Goal: Communication & Community: Answer question/provide support

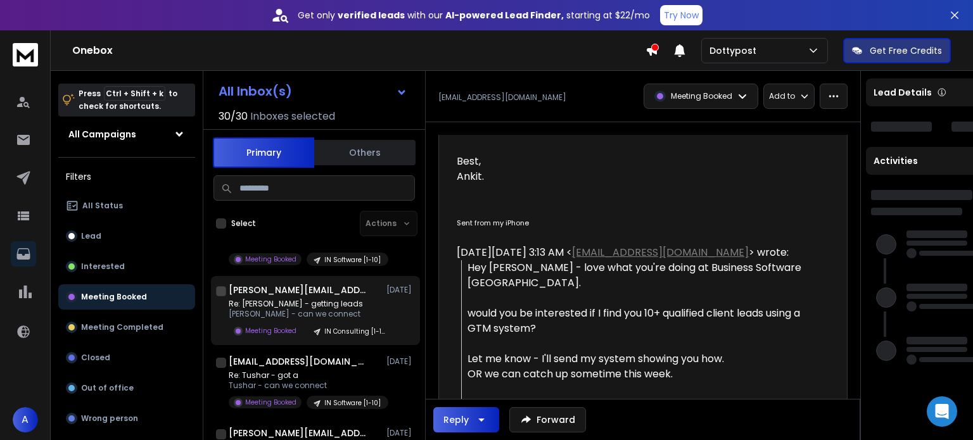
scroll to position [828, 0]
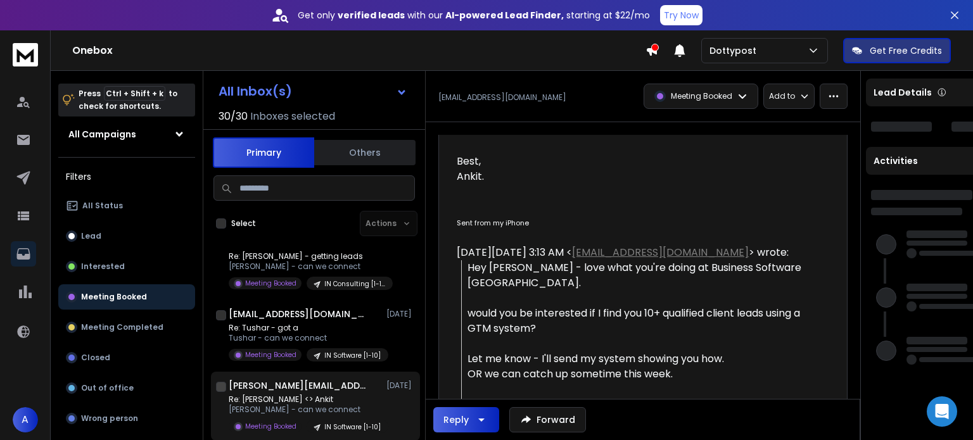
click at [282, 395] on p "Re: Pranay <> Ankit" at bounding box center [305, 400] width 152 height 10
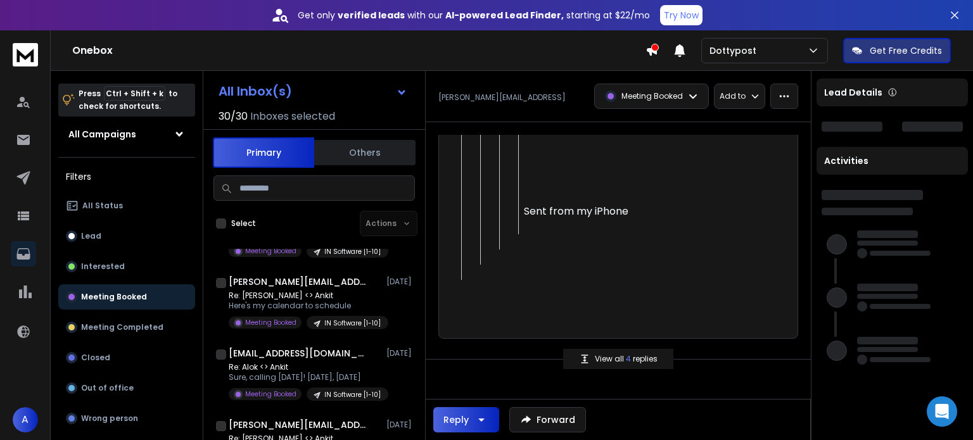
scroll to position [0, 0]
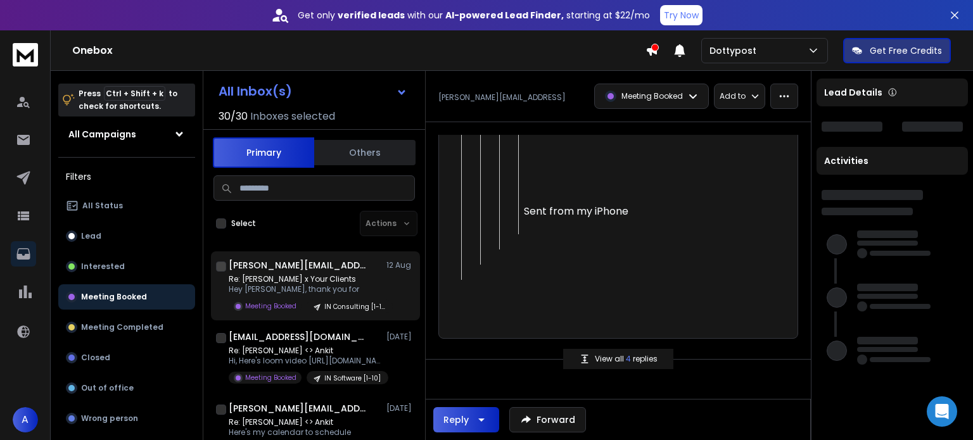
click at [372, 272] on div "sonali@ahaanconsulting.com 12 Aug Re: Sonali x Your Clients Hey Sonali, thank y…" at bounding box center [322, 286] width 186 height 54
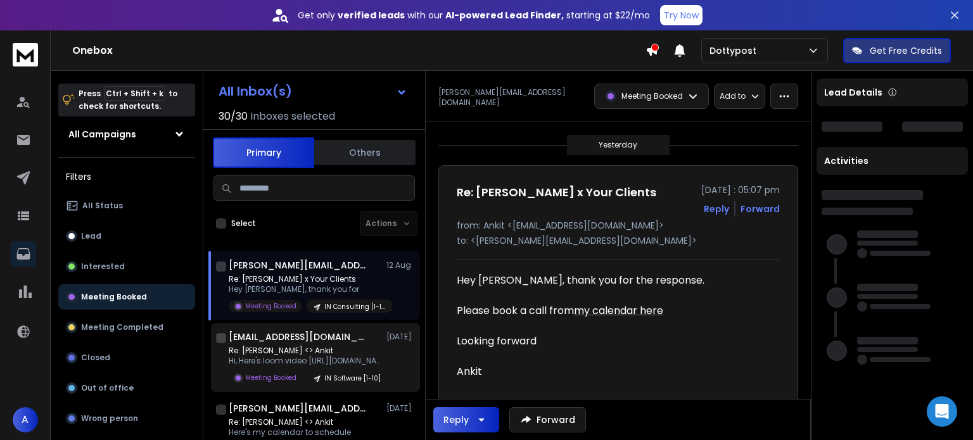
click at [322, 342] on h1 "chakraborty.m@business-software.in" at bounding box center [298, 337] width 139 height 13
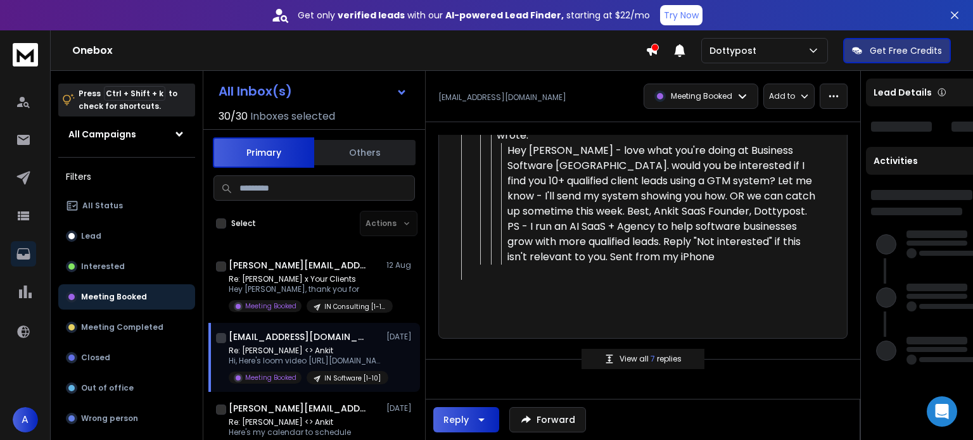
scroll to position [9, 0]
click at [624, 354] on p "View all 7 replies" at bounding box center [650, 359] width 62 height 10
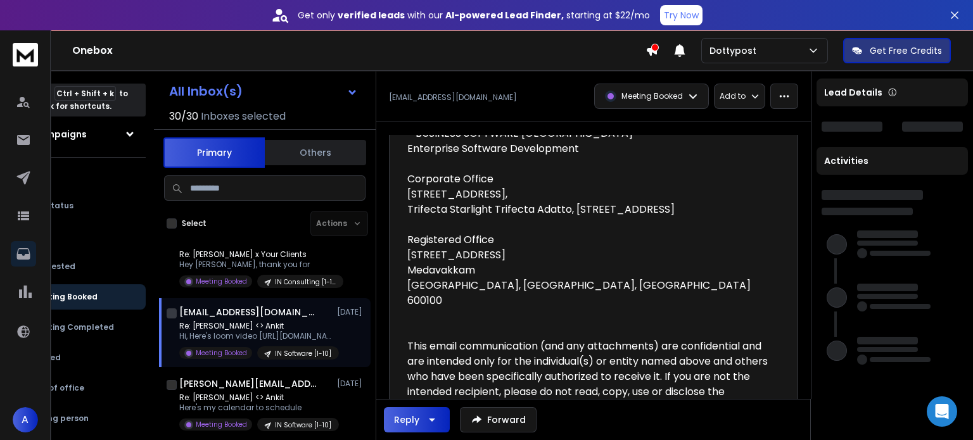
scroll to position [63, 0]
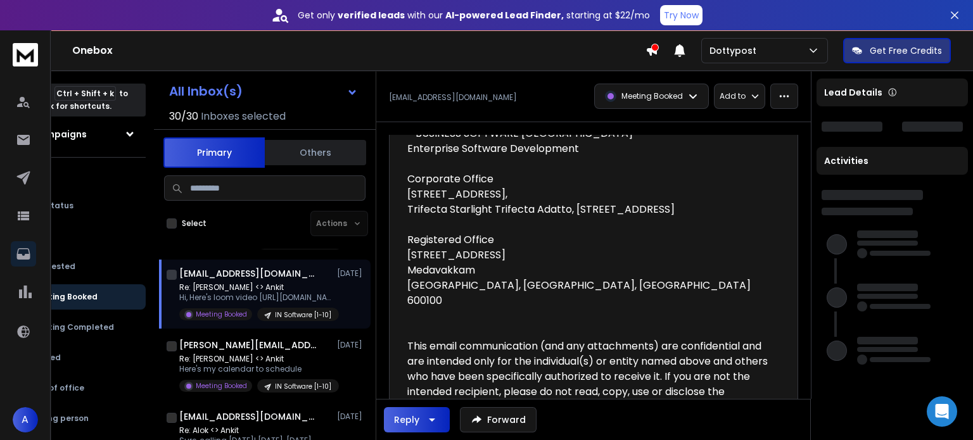
click at [248, 354] on p "Re: Bhavesh <> Ankit" at bounding box center [255, 359] width 152 height 10
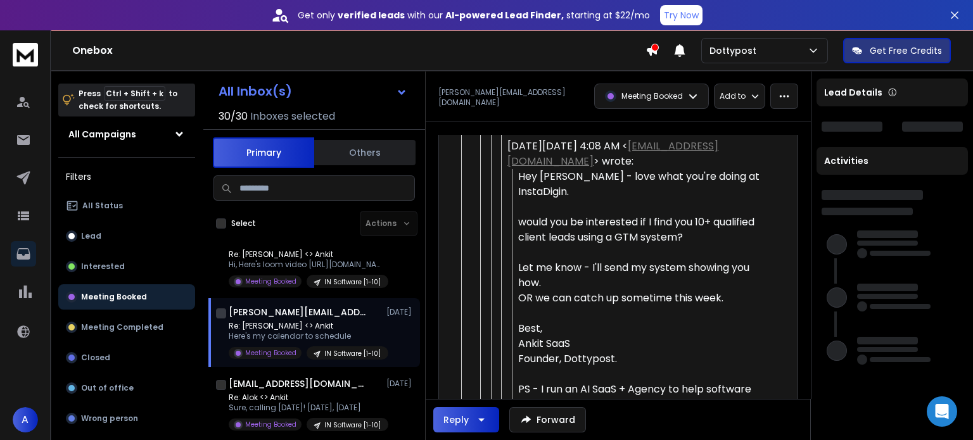
scroll to position [127, 0]
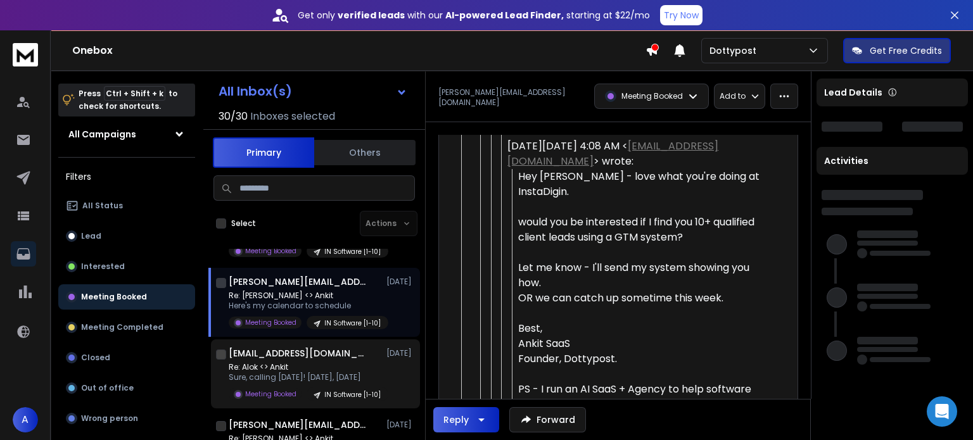
click at [313, 377] on p "Sure, calling today! On Thursday, Jul" at bounding box center [305, 377] width 152 height 10
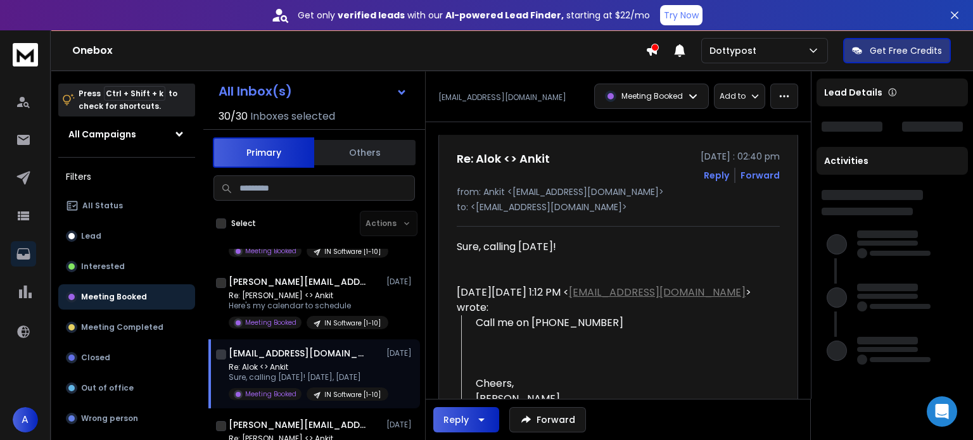
scroll to position [0, 0]
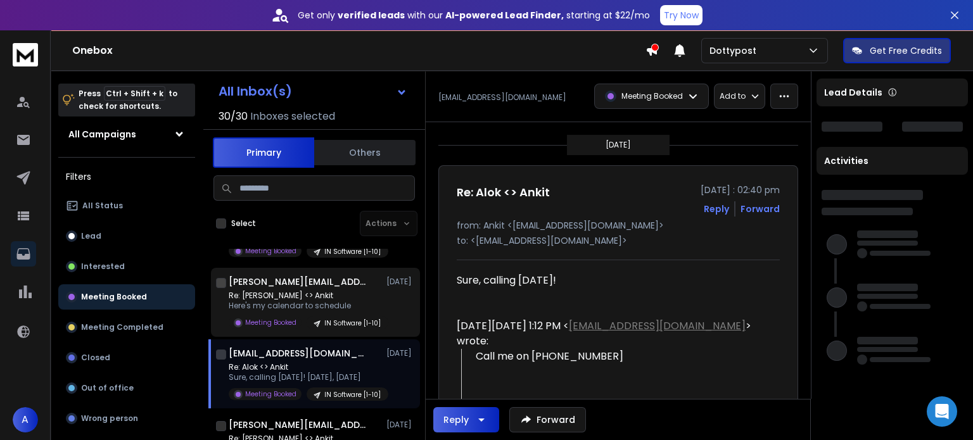
click at [275, 298] on p "Re: Bhavesh <> Ankit" at bounding box center [305, 296] width 152 height 10
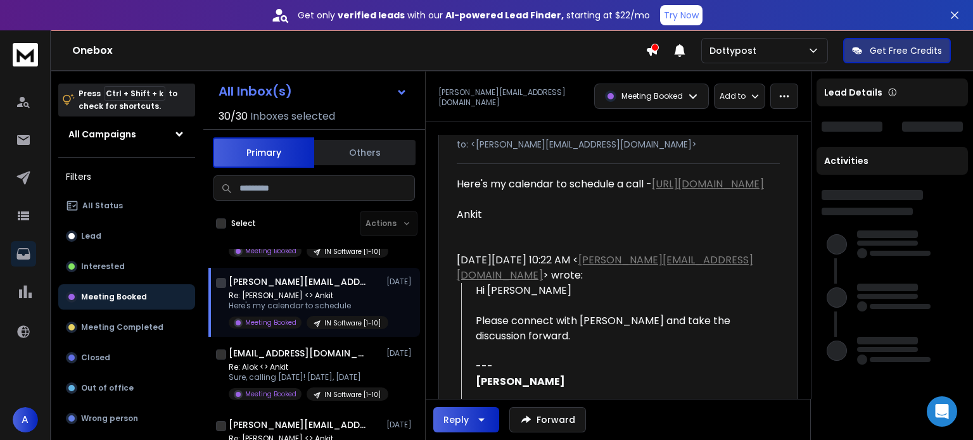
scroll to position [127, 0]
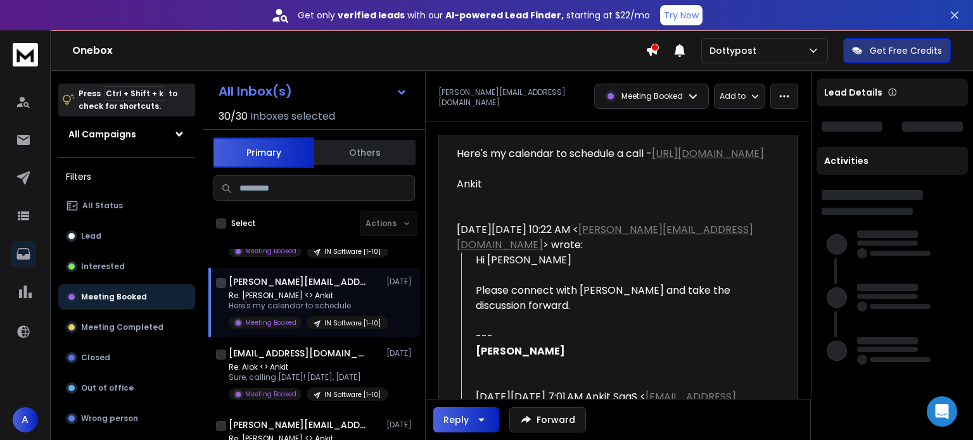
drag, startPoint x: 804, startPoint y: 216, endPoint x: 802, endPoint y: 248, distance: 32.3
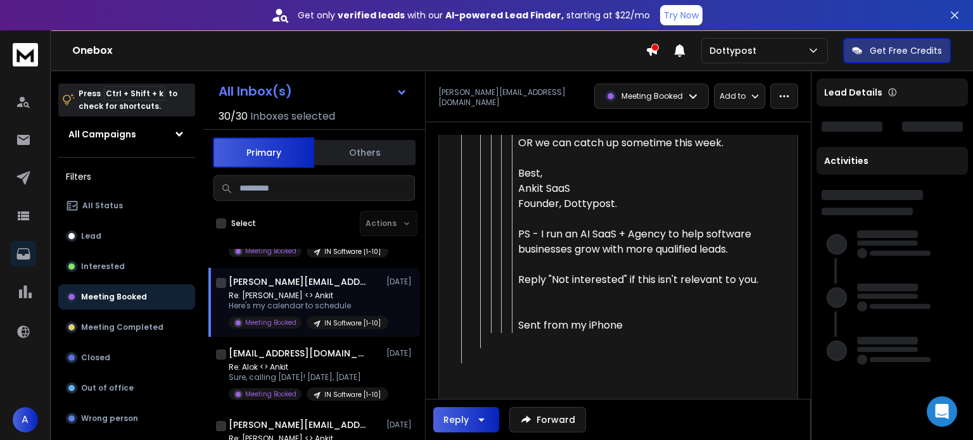
scroll to position [1132, 0]
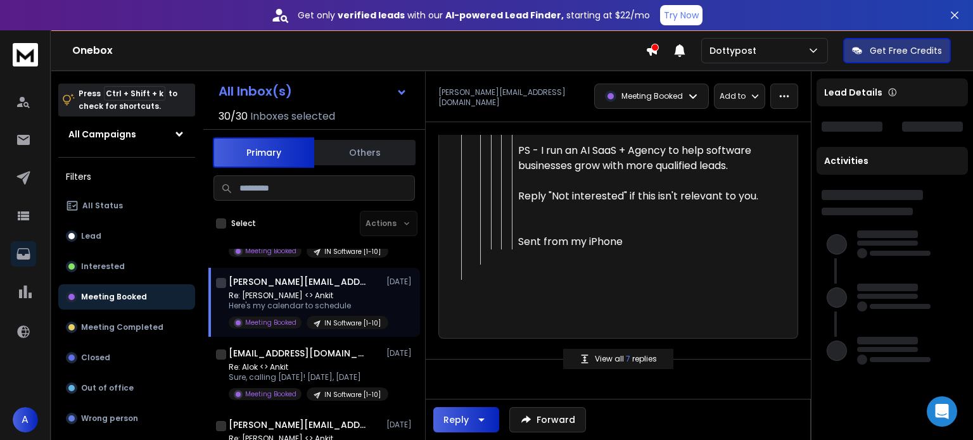
click at [623, 360] on p "View all 7 replies" at bounding box center [626, 359] width 62 height 10
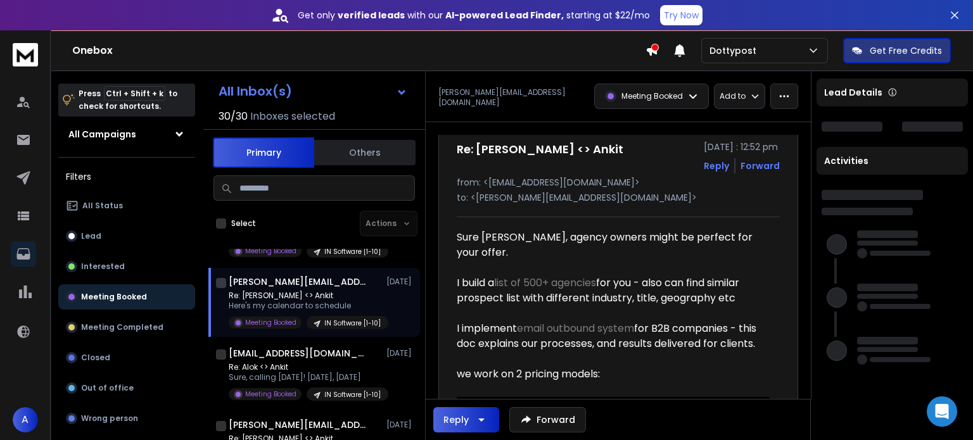
scroll to position [4410, 0]
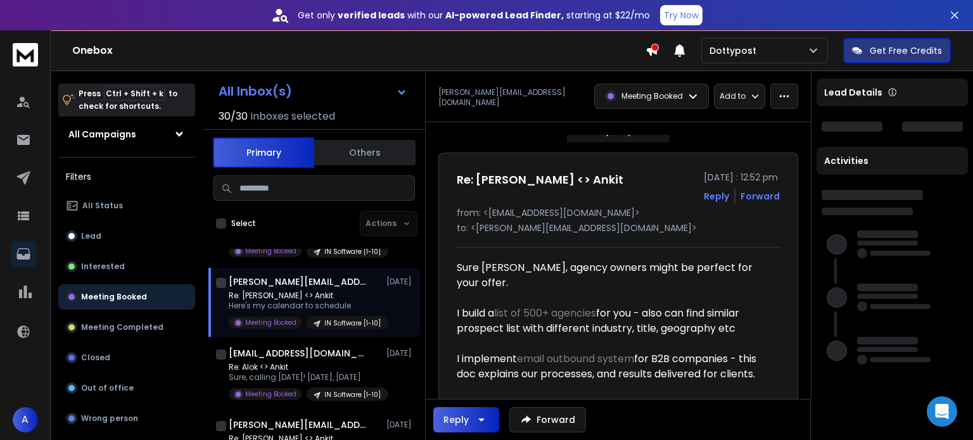
click at [600, 351] on link "email outbound system" at bounding box center [575, 358] width 117 height 15
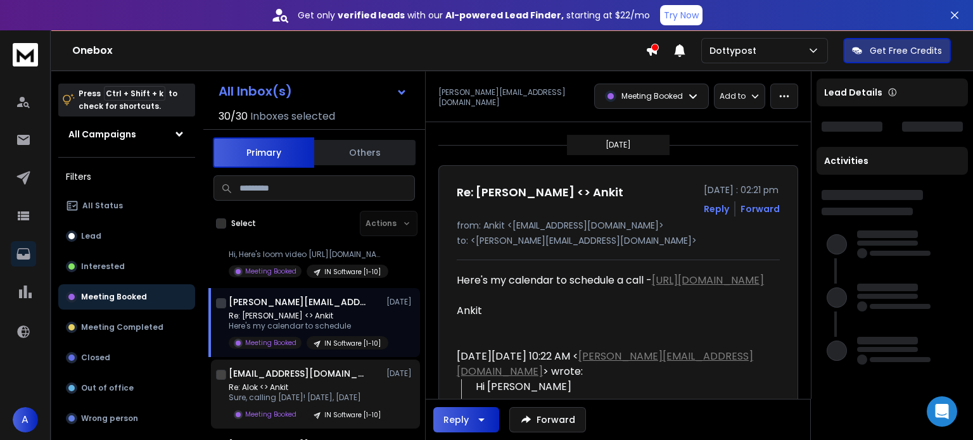
scroll to position [127, 0]
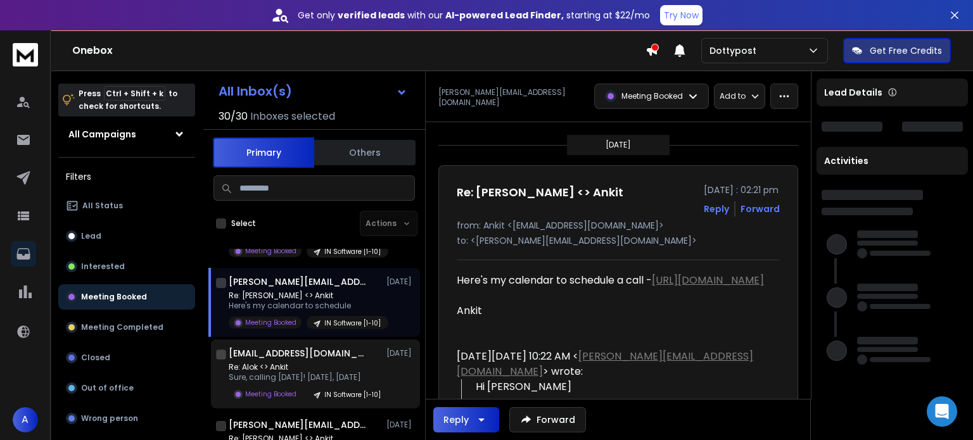
click at [319, 348] on div "alok@cenitpro.com 18 Jul" at bounding box center [322, 353] width 186 height 13
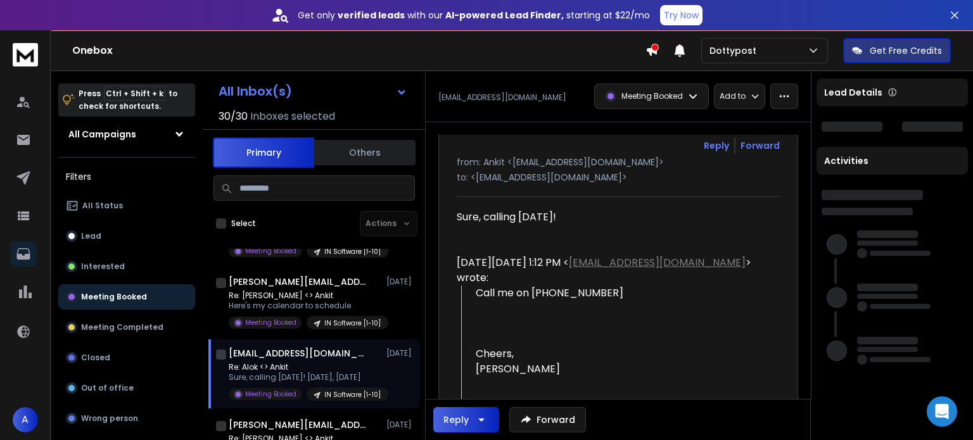
scroll to position [190, 0]
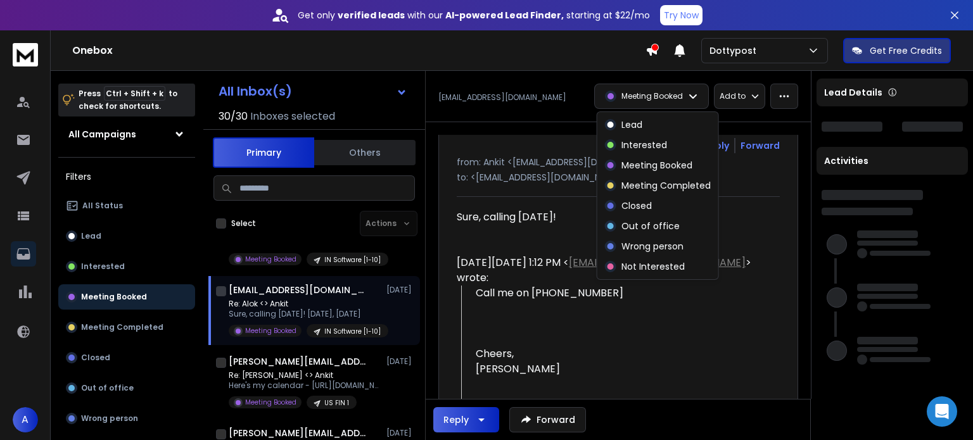
click at [629, 98] on p "Meeting Booked" at bounding box center [651, 96] width 61 height 10
click at [640, 186] on p "Meeting Completed" at bounding box center [665, 185] width 89 height 13
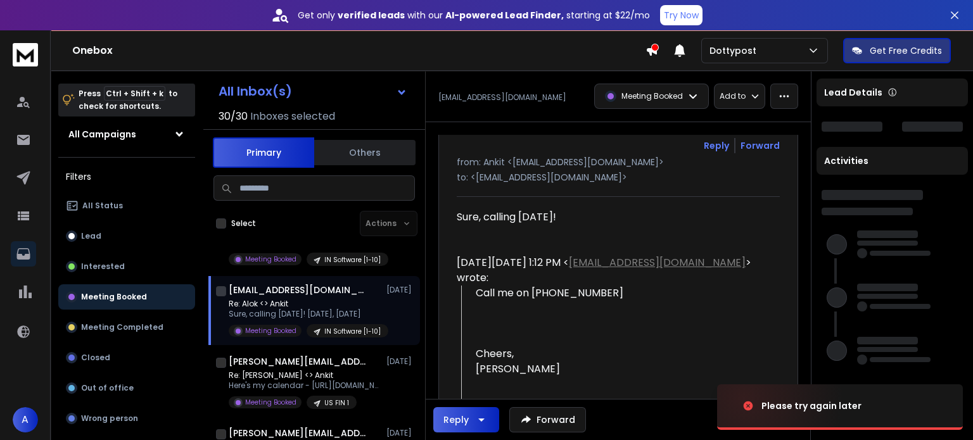
scroll to position [253, 0]
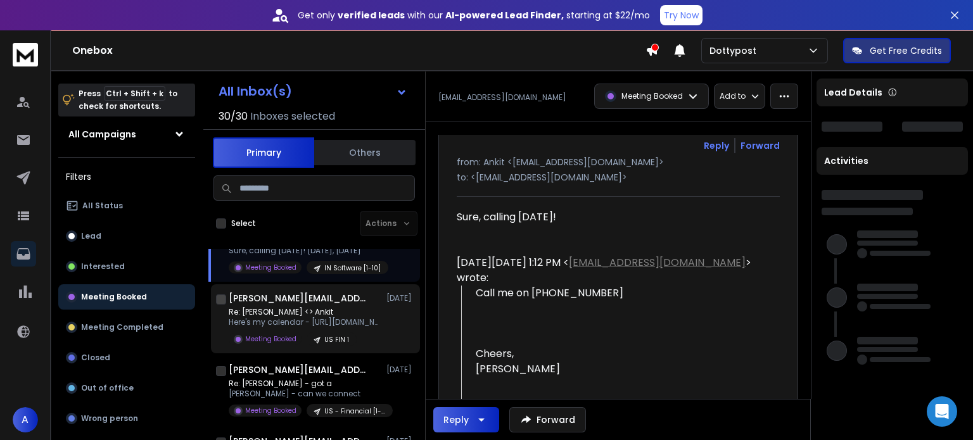
click at [311, 320] on p "Here's my calendar - https://cal.com/ankit-saas/us [https://cal.com/ankit-saas/…" at bounding box center [305, 322] width 152 height 10
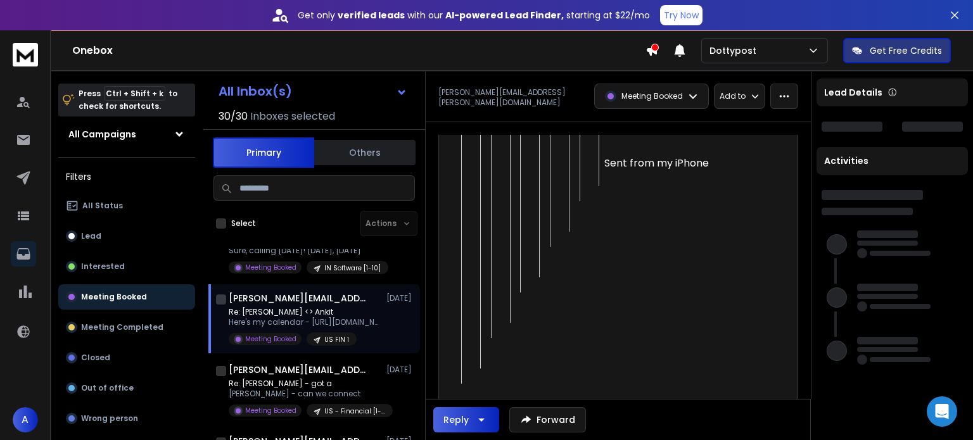
scroll to position [2819, 0]
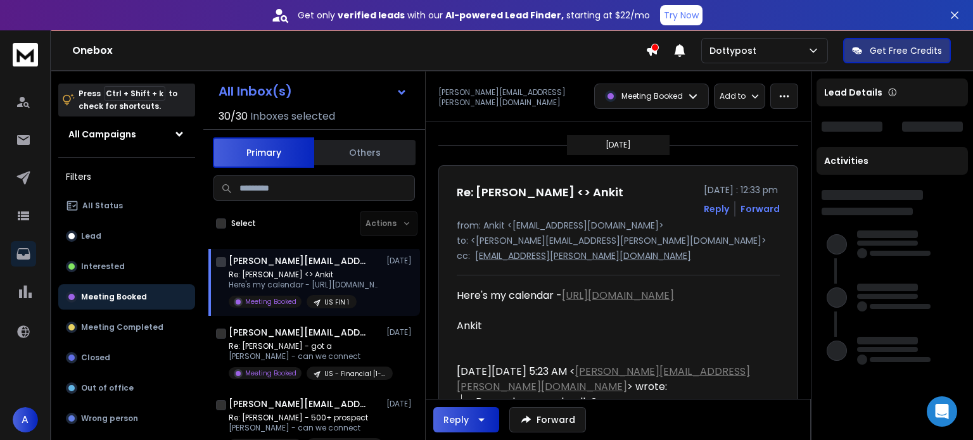
scroll to position [317, 0]
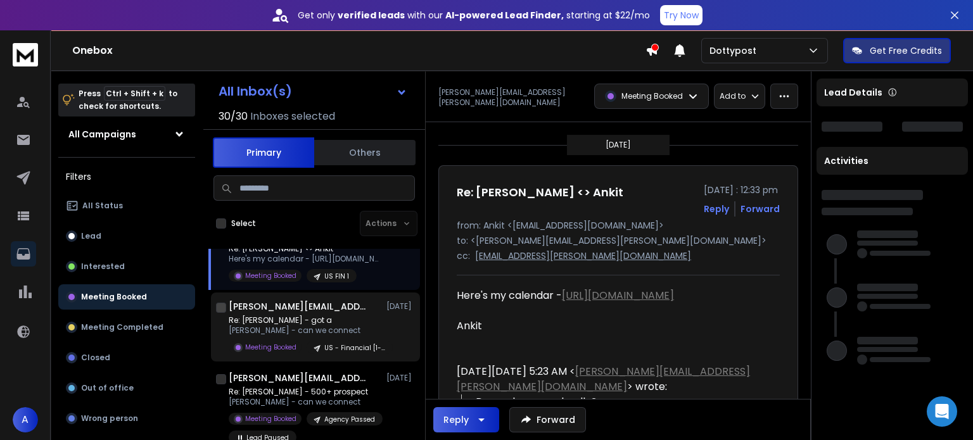
click at [278, 314] on div "greg@29thstationgroup.com 14 Jul Re: Greg - got a Greg - can we connect Meeting…" at bounding box center [322, 327] width 186 height 54
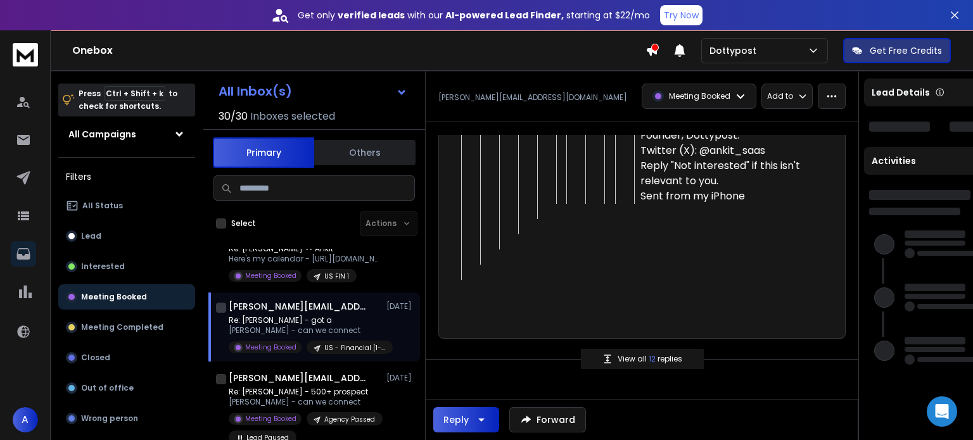
scroll to position [2510, 0]
click at [615, 355] on div "View all 12 replies" at bounding box center [642, 359] width 123 height 20
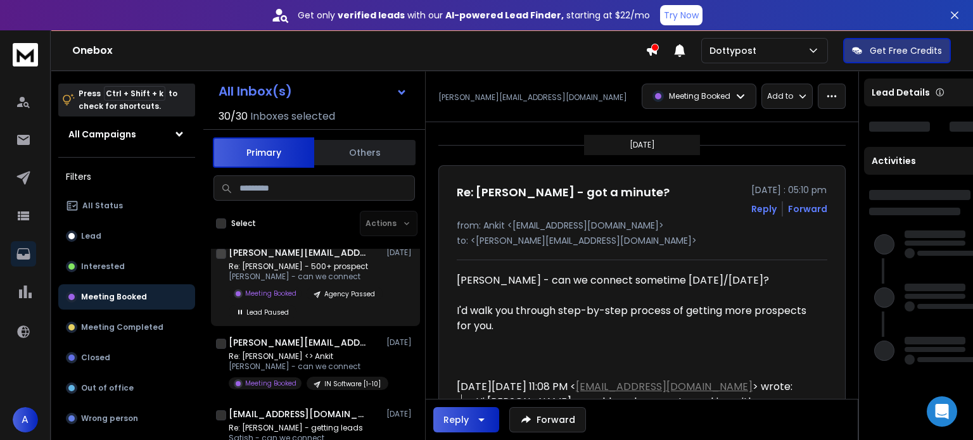
scroll to position [443, 0]
click at [310, 274] on p "George - can we connect" at bounding box center [305, 275] width 152 height 10
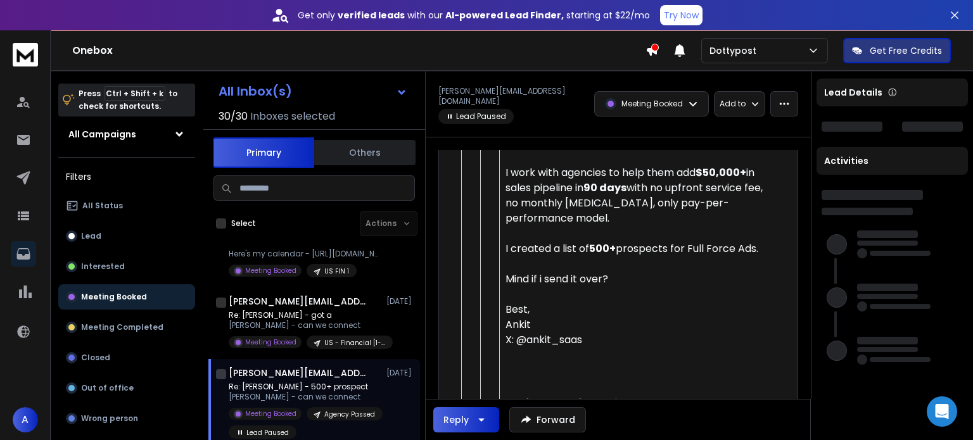
scroll to position [788, 0]
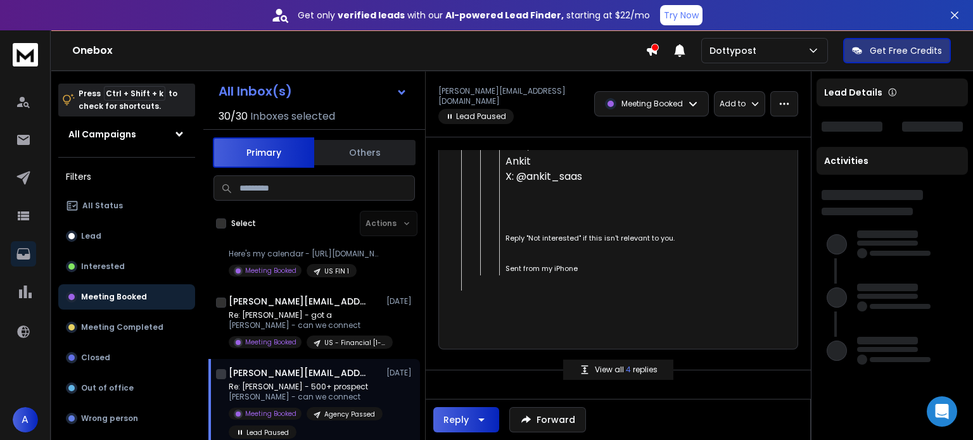
click at [620, 365] on p "View all 4 replies" at bounding box center [626, 370] width 63 height 10
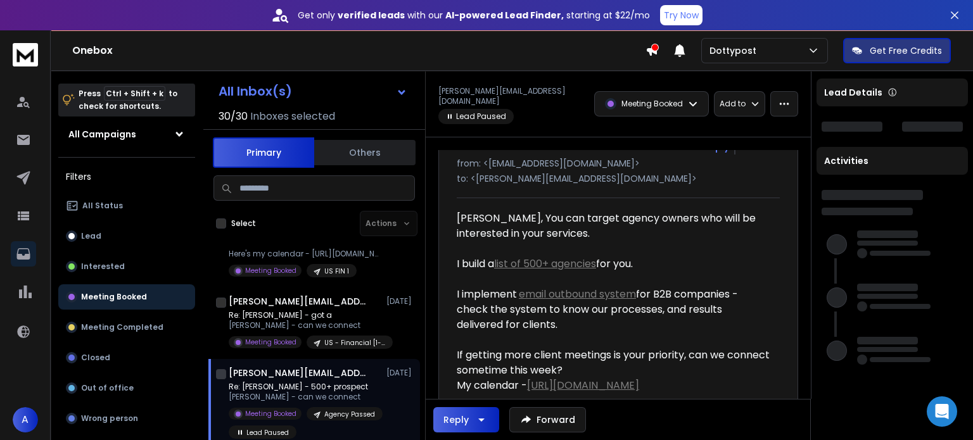
scroll to position [1914, 0]
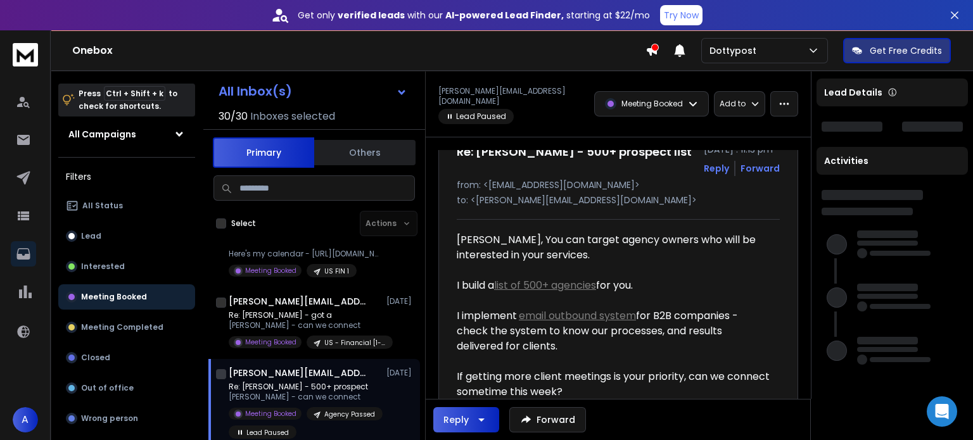
click at [582, 308] on link "email outbound system" at bounding box center [577, 315] width 117 height 15
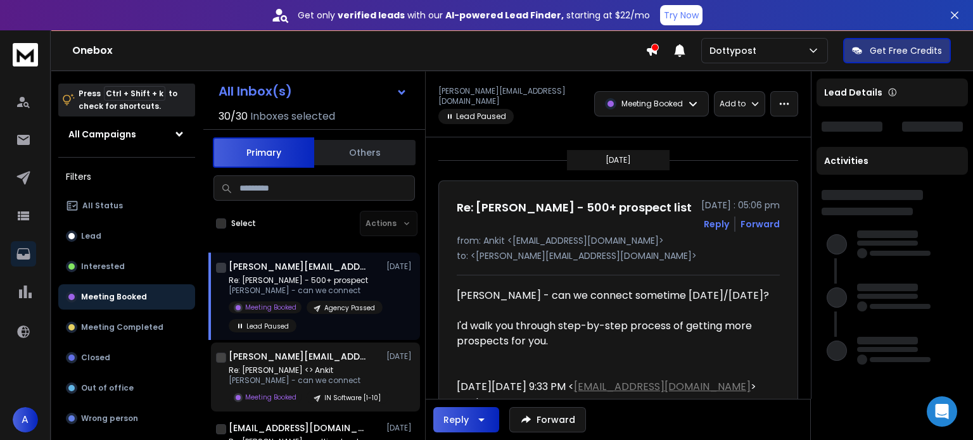
scroll to position [448, 0]
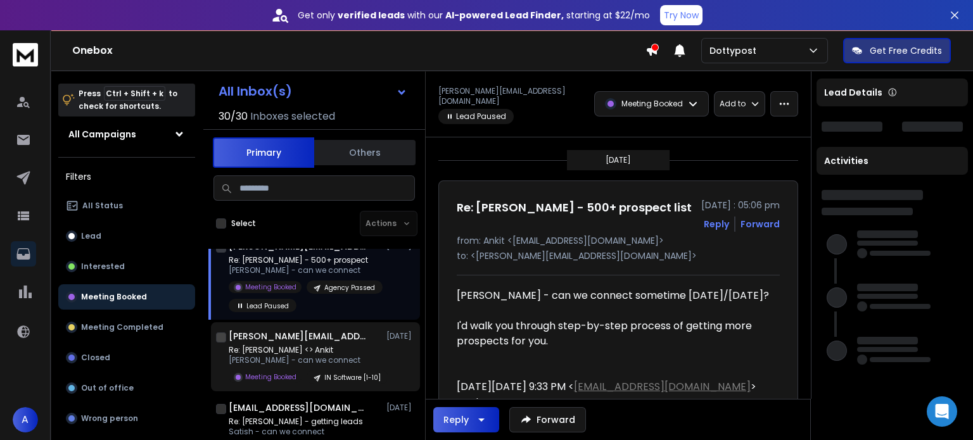
click at [351, 336] on div "faizan@tensordynamics.in 14 Jul" at bounding box center [322, 336] width 186 height 13
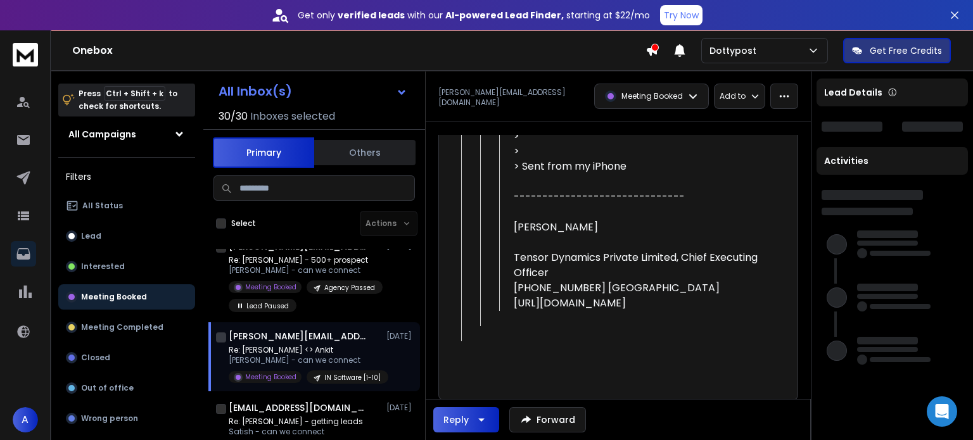
scroll to position [996, 0]
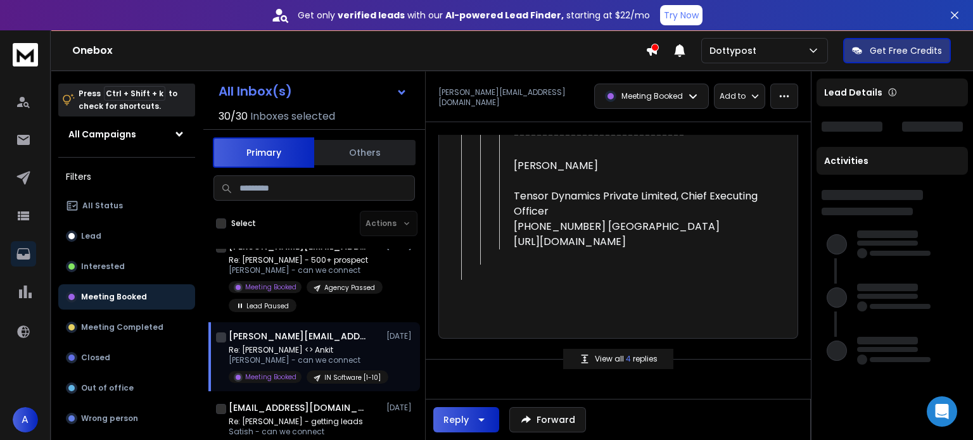
click at [610, 354] on p "View all 4 replies" at bounding box center [626, 359] width 63 height 10
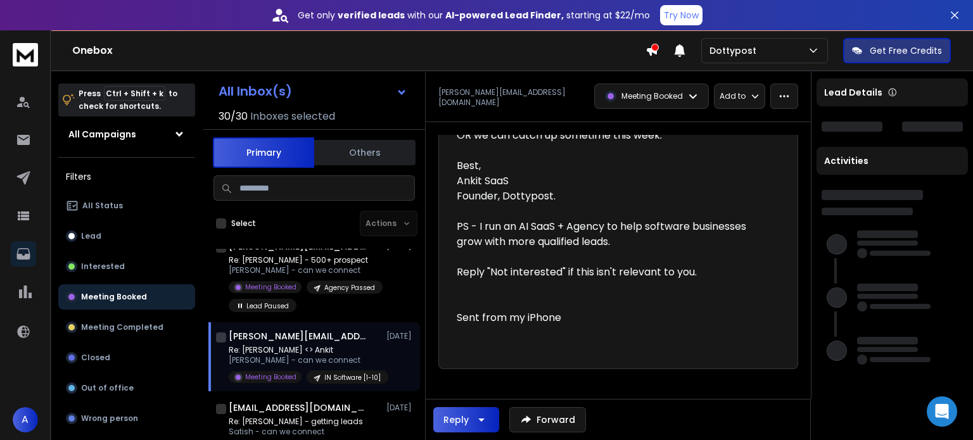
scroll to position [3821, 0]
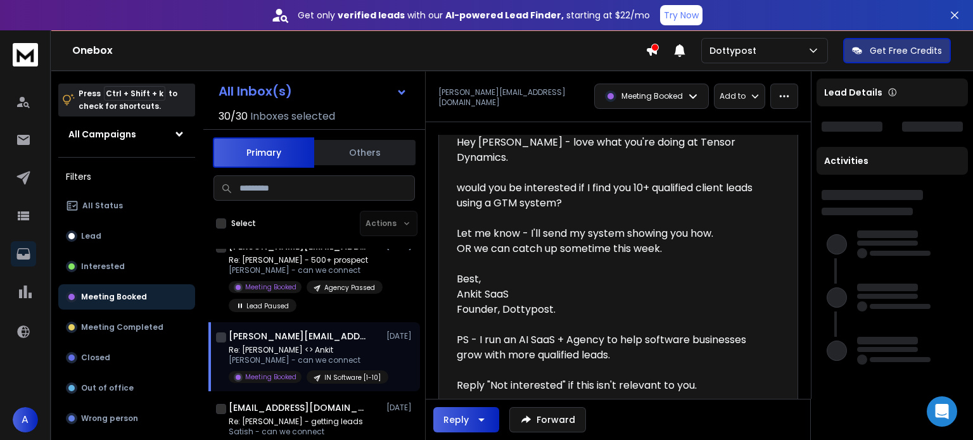
drag, startPoint x: 514, startPoint y: 193, endPoint x: 592, endPoint y: 193, distance: 77.9
click at [592, 109] on p "to: <faizan@tensordynamics.in>" at bounding box center [618, 102] width 323 height 13
copy p "tensordynamics.in"
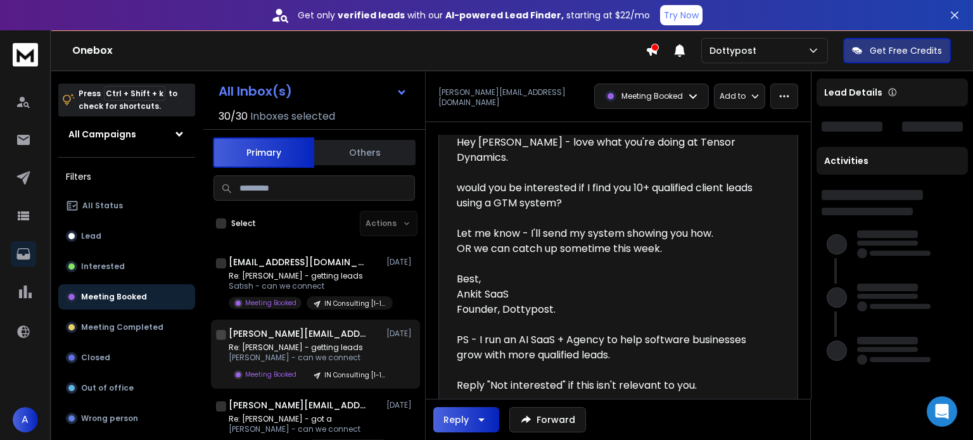
scroll to position [575, 0]
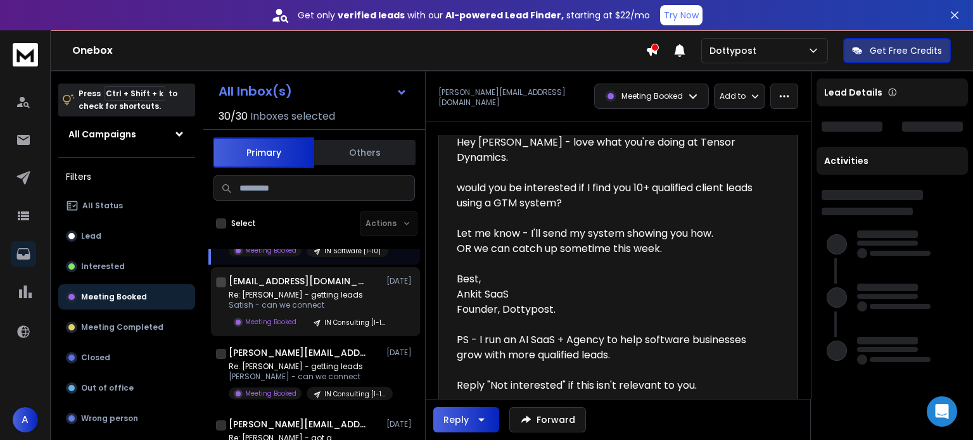
click at [306, 291] on p "Re: Satish - getting leads" at bounding box center [305, 295] width 152 height 10
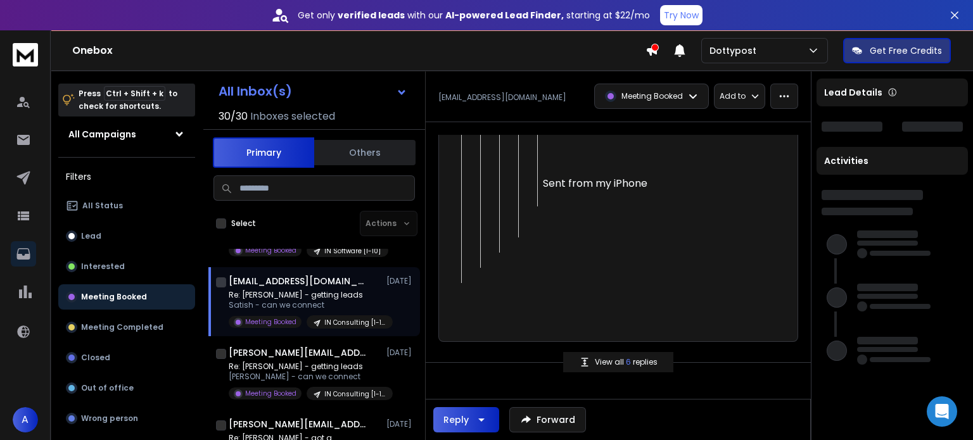
scroll to position [9, 0]
click at [627, 357] on p "View all 6 replies" at bounding box center [626, 362] width 63 height 10
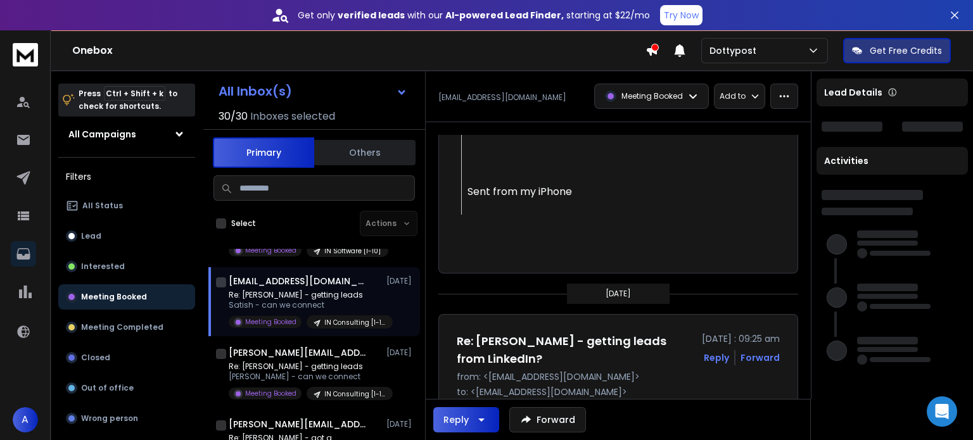
scroll to position [6189, 0]
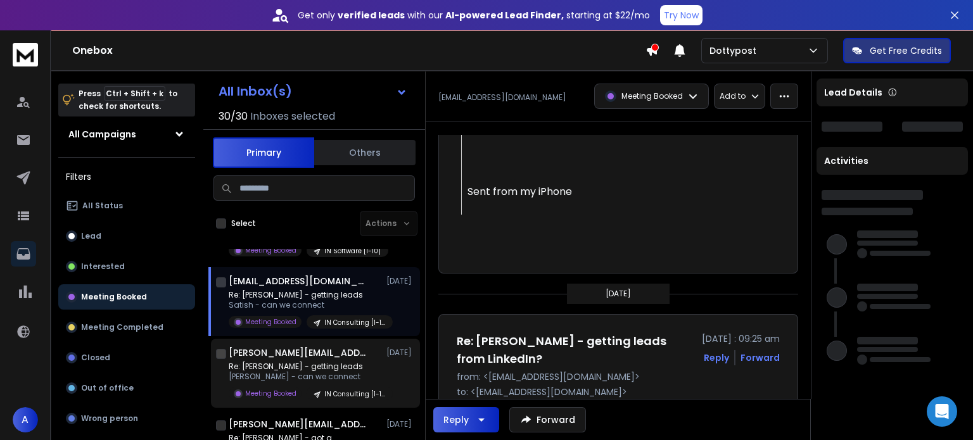
click at [319, 347] on h1 "sujatha@pravarra.com" at bounding box center [298, 352] width 139 height 13
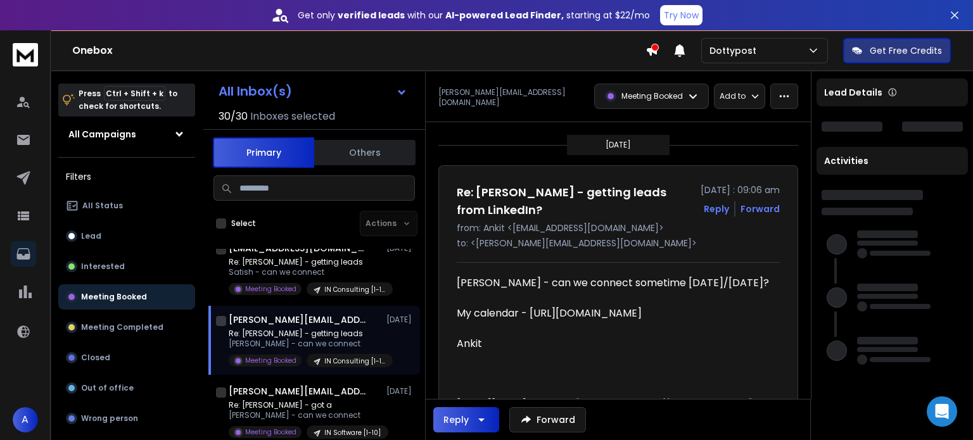
scroll to position [638, 0]
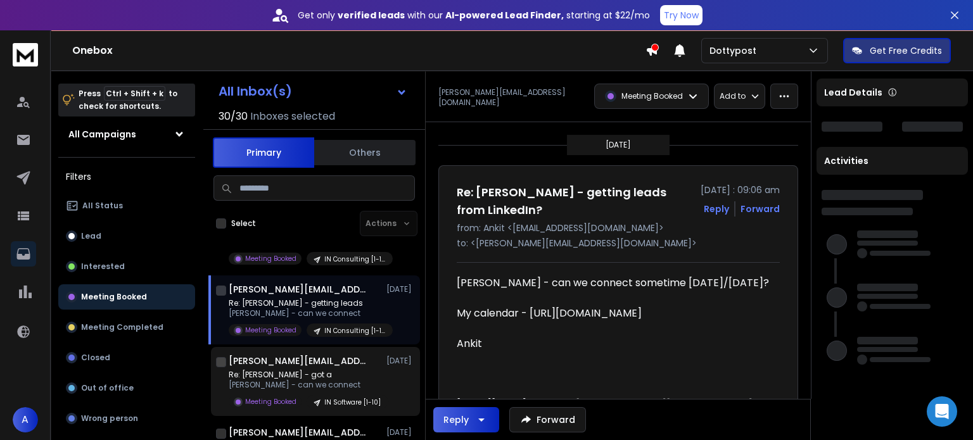
click at [284, 366] on h1 "shubham@thecodeaccelerator.com" at bounding box center [298, 361] width 139 height 13
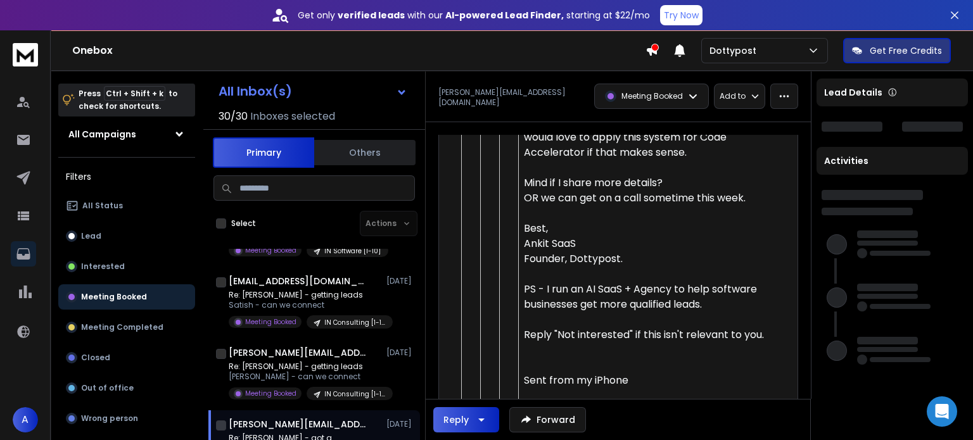
scroll to position [1198, 0]
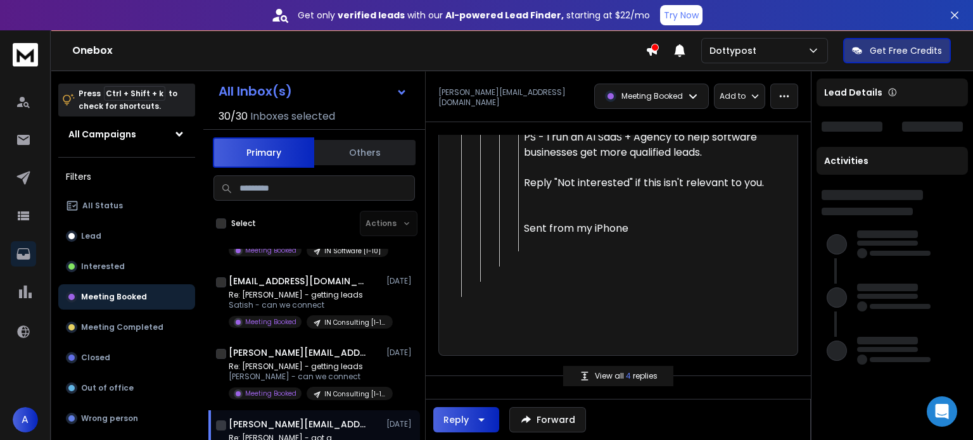
click at [590, 366] on div "View all 4 replies" at bounding box center [618, 376] width 110 height 20
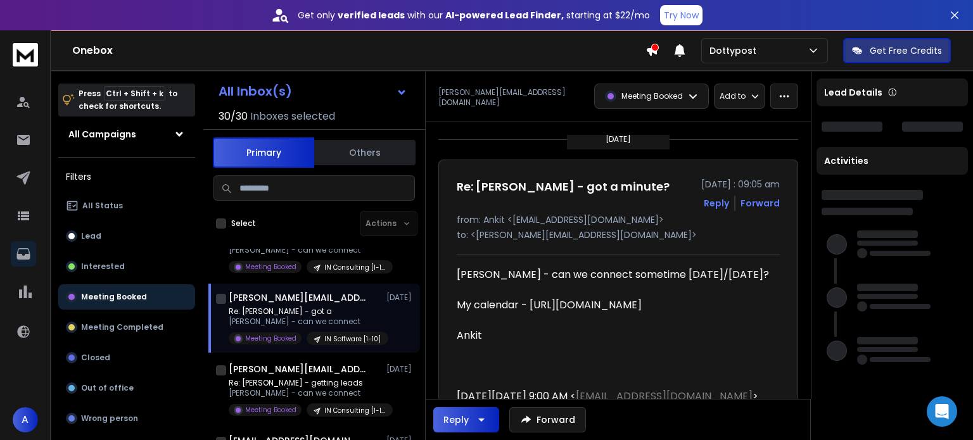
scroll to position [0, 0]
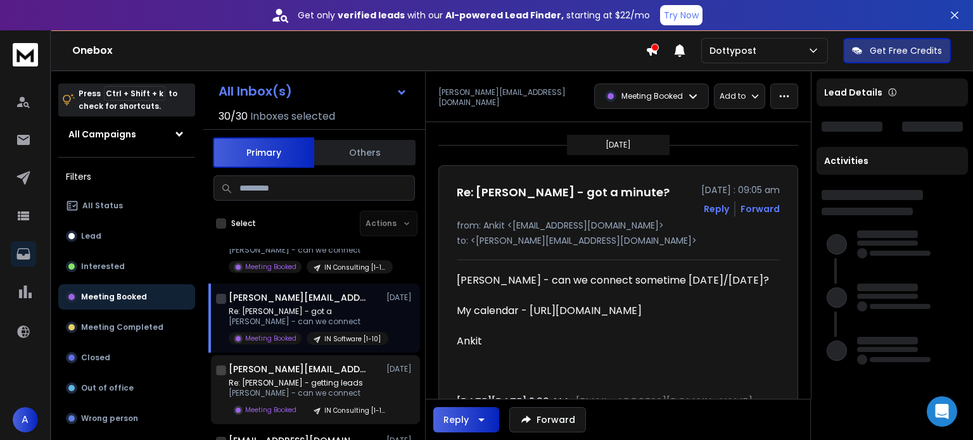
click at [264, 381] on p "Re: Ritika - getting leads" at bounding box center [305, 383] width 152 height 10
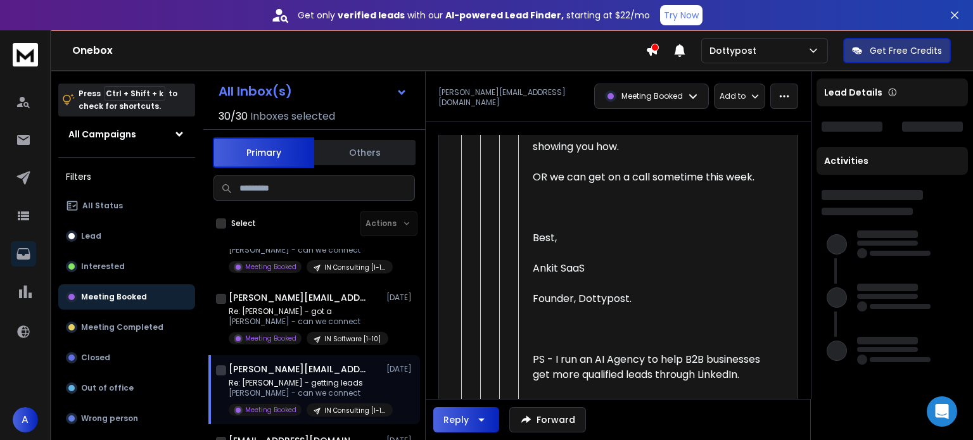
scroll to position [1647, 0]
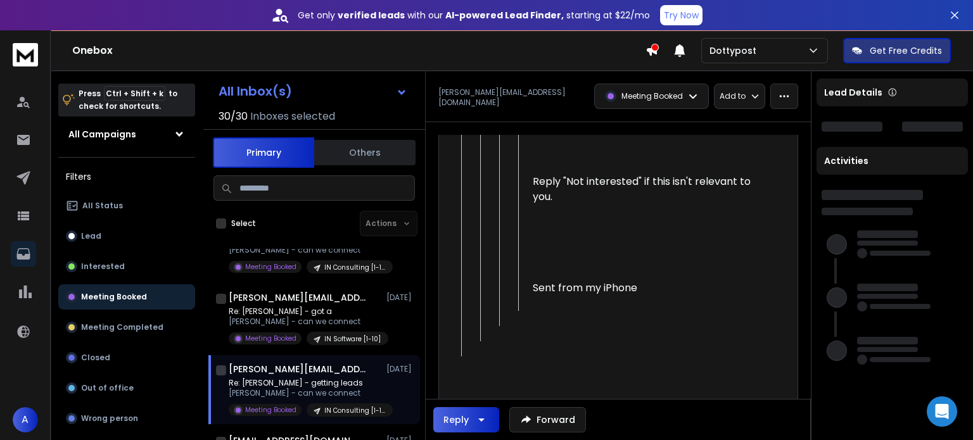
click at [626, 430] on span "5" at bounding box center [629, 435] width 7 height 11
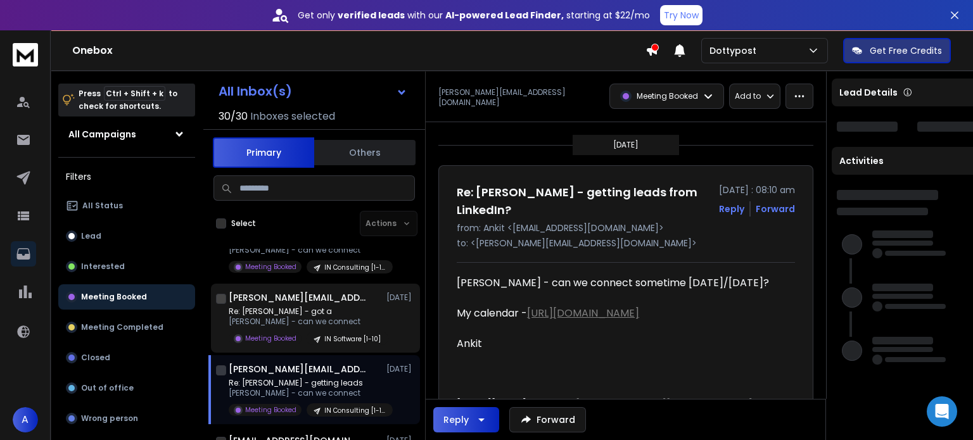
scroll to position [828, 0]
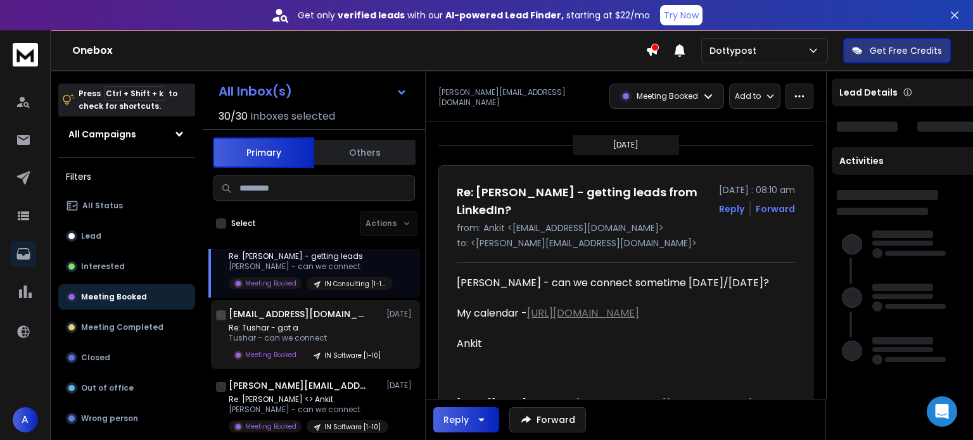
click at [305, 320] on div "tushar.pathak@siliconithub.com 14 Jul Re: Tushar - got a Tushar - can we connec…" at bounding box center [322, 335] width 186 height 54
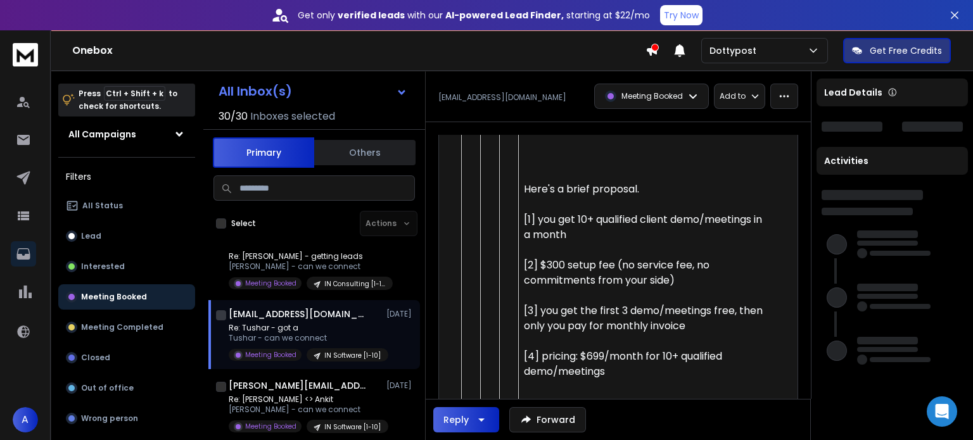
scroll to position [1203, 0]
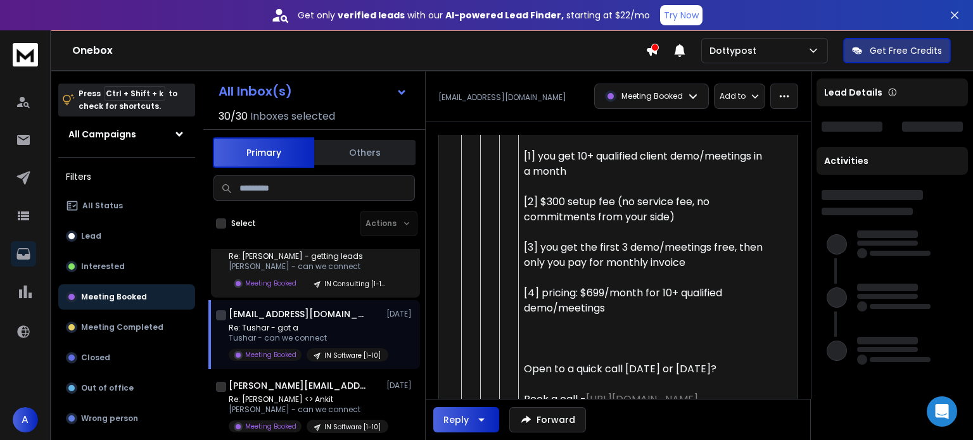
click at [314, 259] on p "Re: Ritika - getting leads" at bounding box center [305, 256] width 152 height 10
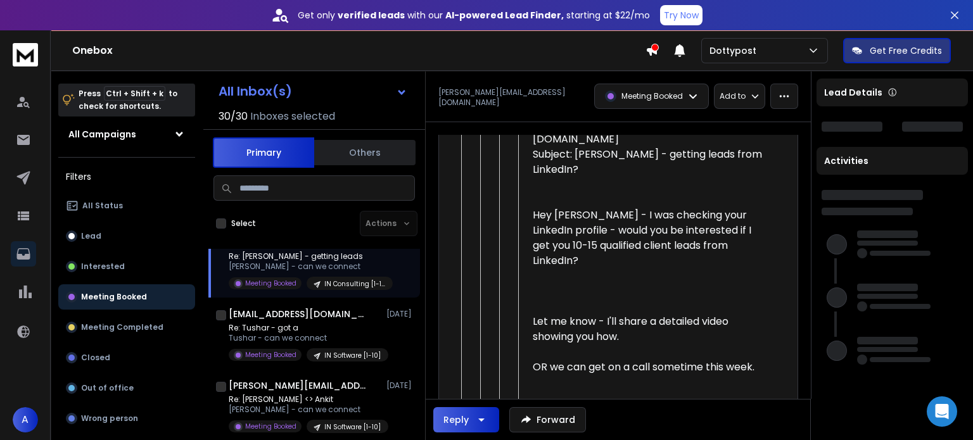
scroll to position [702, 0]
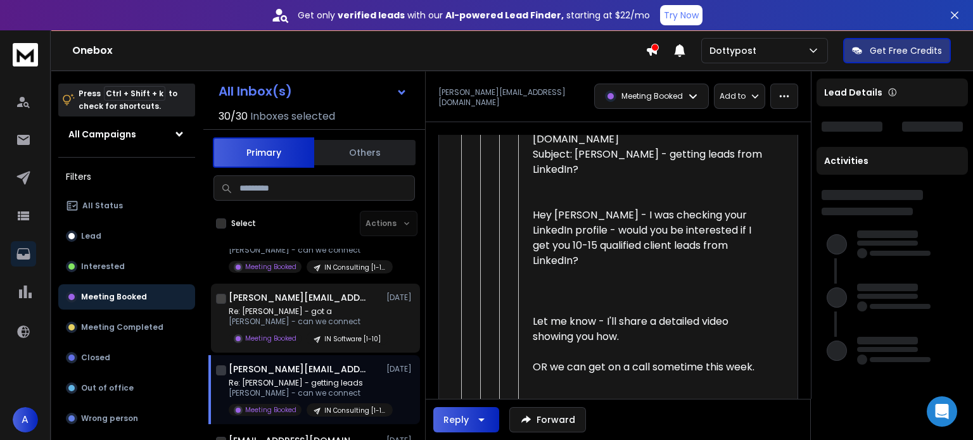
click at [319, 312] on p "Re: Shubham - got a" at bounding box center [305, 312] width 152 height 10
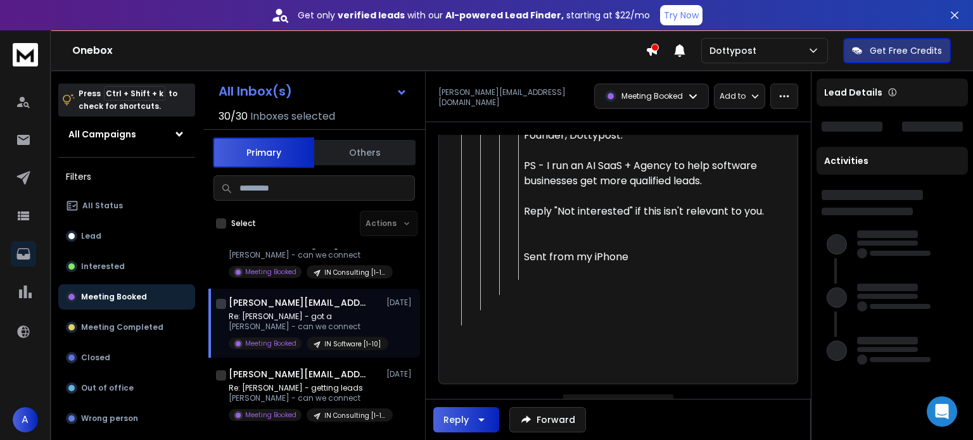
scroll to position [1198, 0]
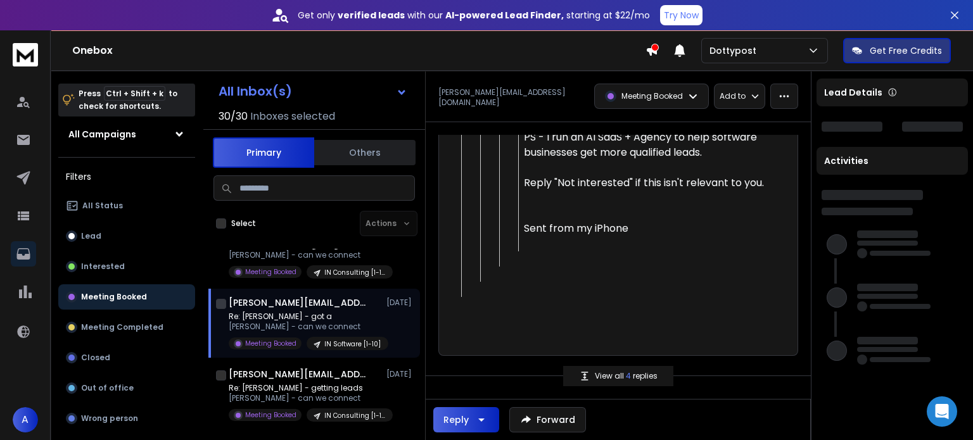
click at [595, 371] on p "View all 4 replies" at bounding box center [626, 376] width 63 height 10
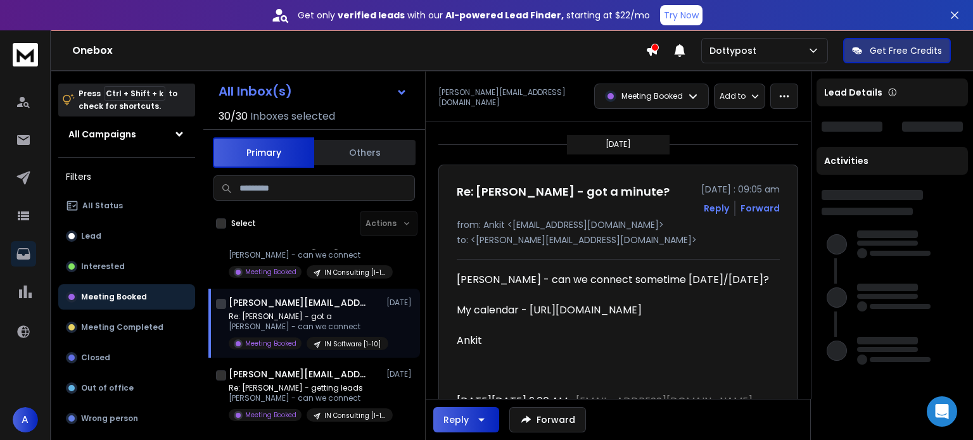
scroll to position [0, 0]
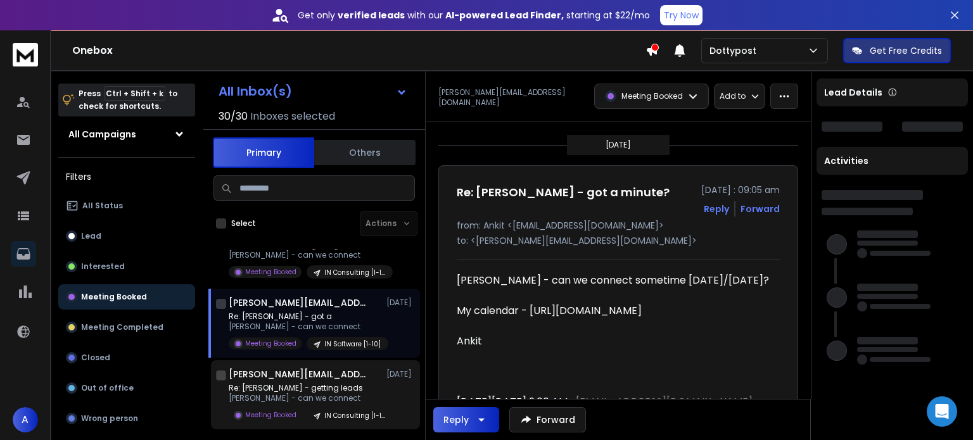
click at [317, 382] on div "ritika.malik@comways.in 14 Jul Re: Ritika - getting leads Ritika - can we conne…" at bounding box center [322, 395] width 186 height 54
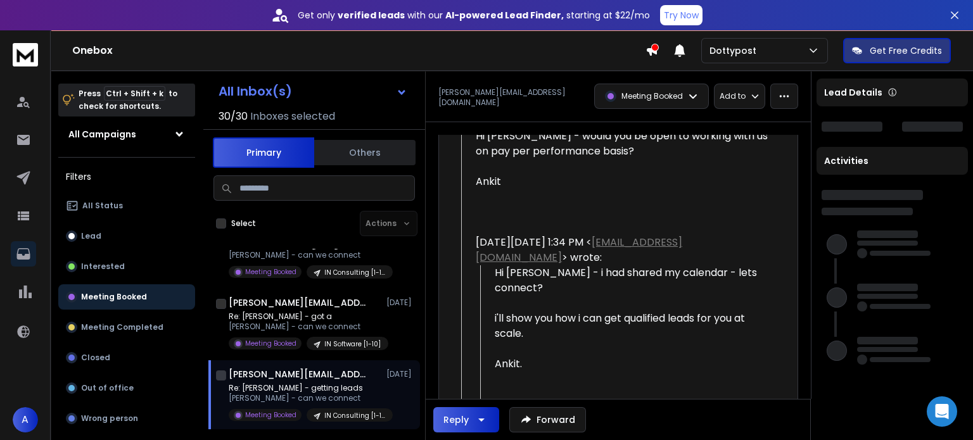
scroll to position [380, 0]
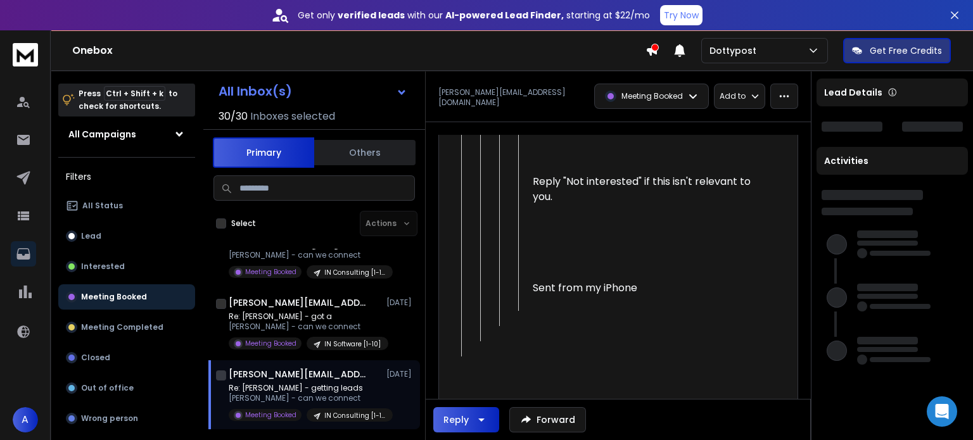
click at [589, 426] on div "View all 5 replies" at bounding box center [618, 436] width 110 height 20
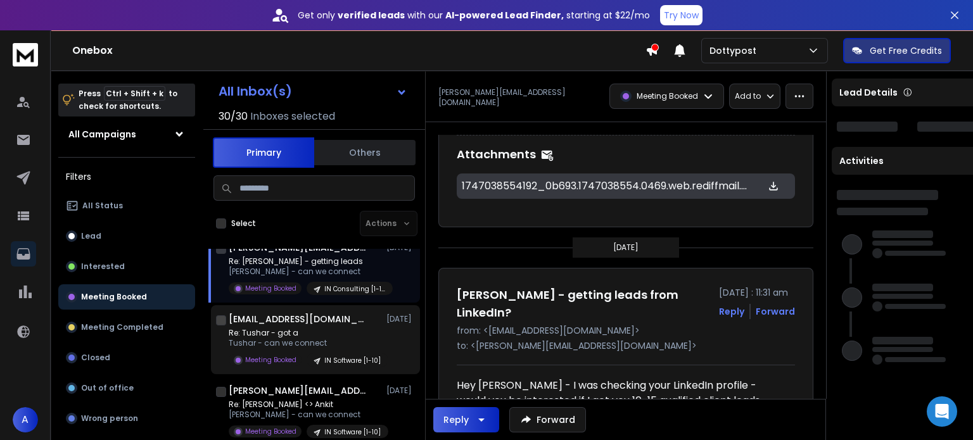
scroll to position [828, 0]
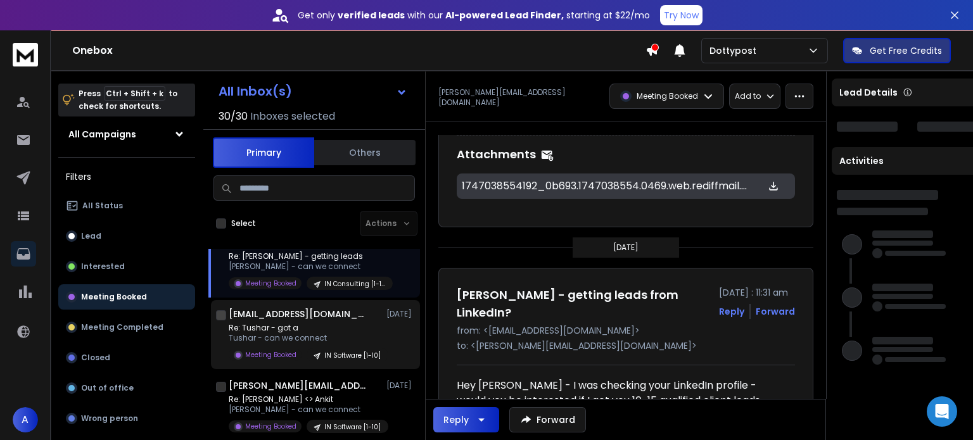
click at [307, 316] on h1 "tushar.pathak@siliconithub.com" at bounding box center [298, 314] width 139 height 13
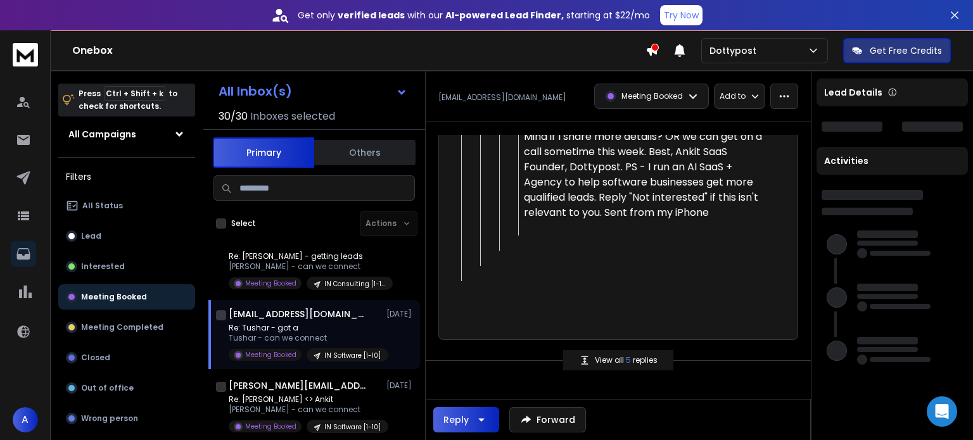
scroll to position [1923, 0]
click at [603, 351] on div "View all 5 replies" at bounding box center [618, 359] width 110 height 20
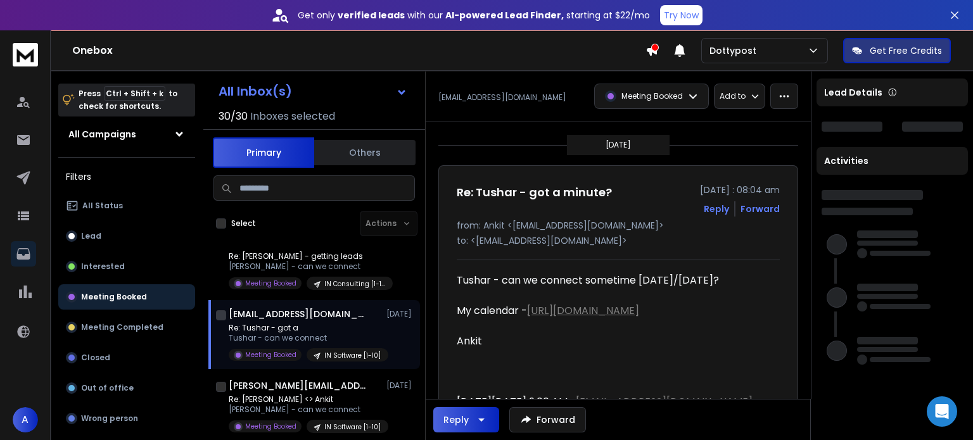
scroll to position [9, 0]
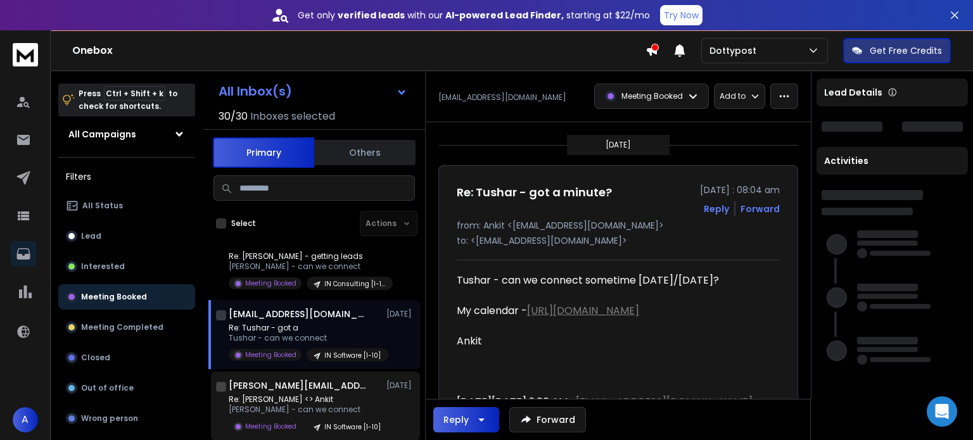
click at [293, 379] on h1 "pranay@quantacus.ai" at bounding box center [298, 385] width 139 height 13
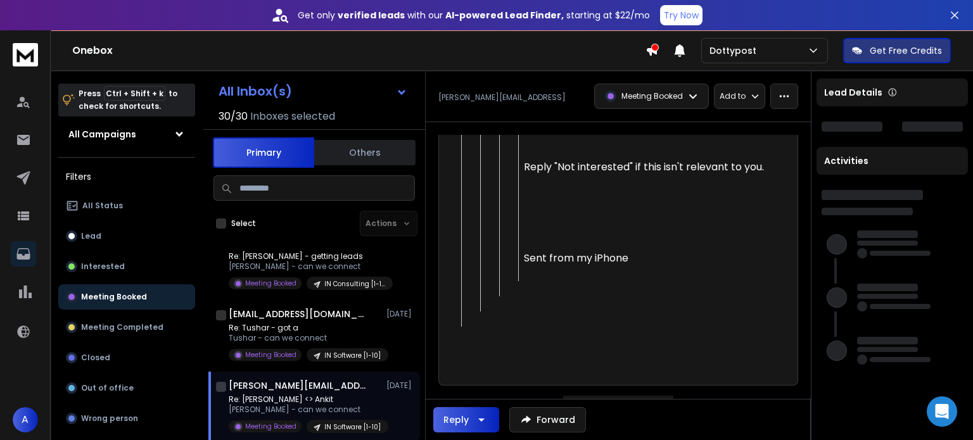
scroll to position [1102, 0]
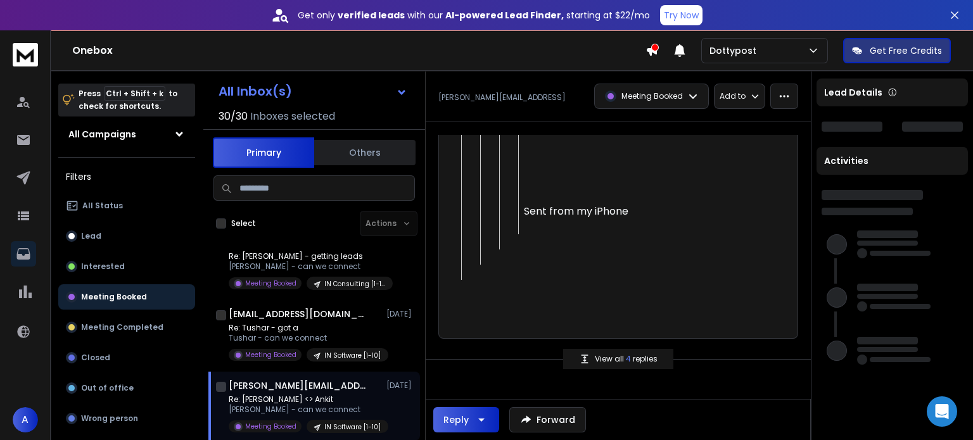
click at [595, 356] on p "View all 4 replies" at bounding box center [626, 359] width 63 height 10
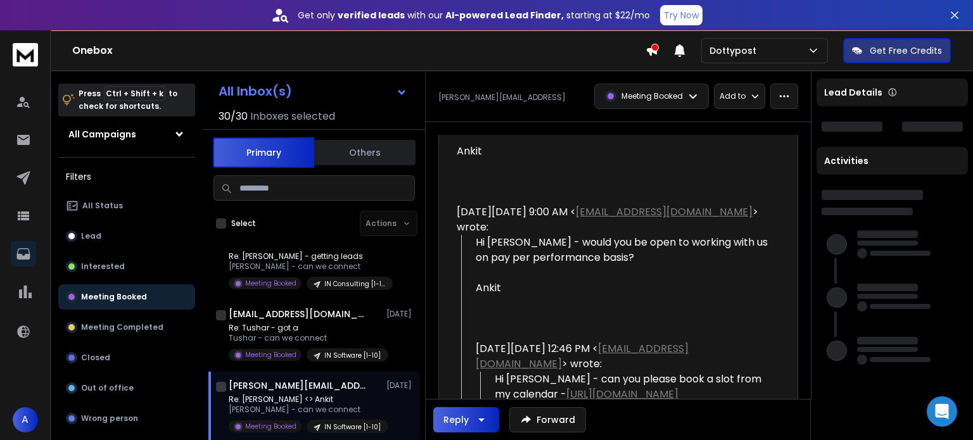
scroll to position [0, 0]
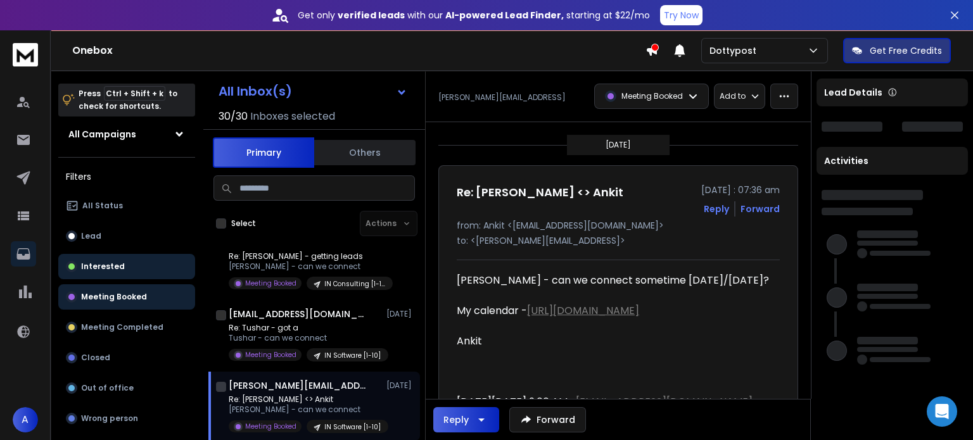
click at [107, 270] on p "Interested" at bounding box center [103, 267] width 44 height 10
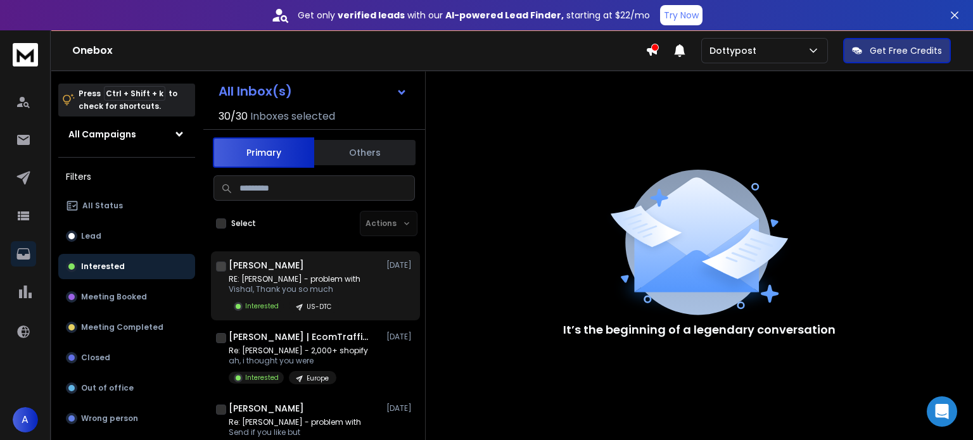
click at [362, 282] on div "RE: Kenneth - problem with Vishal, Thank you so much Interested US-DTC" at bounding box center [322, 293] width 186 height 39
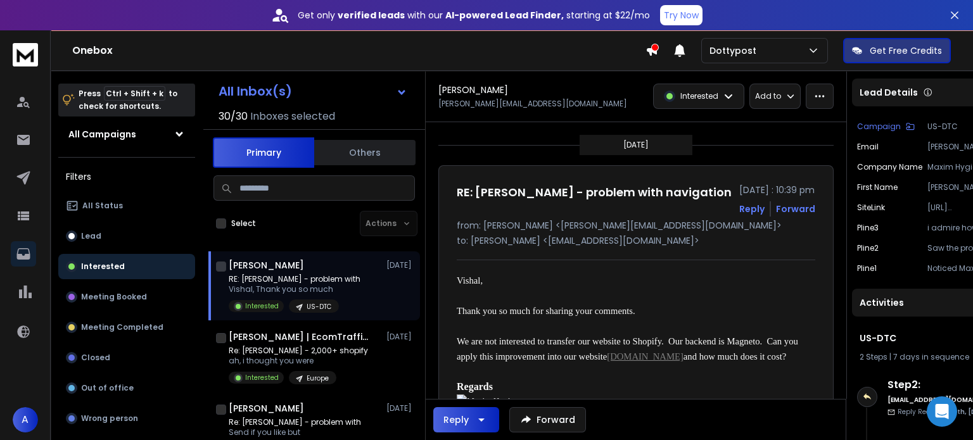
scroll to position [63, 0]
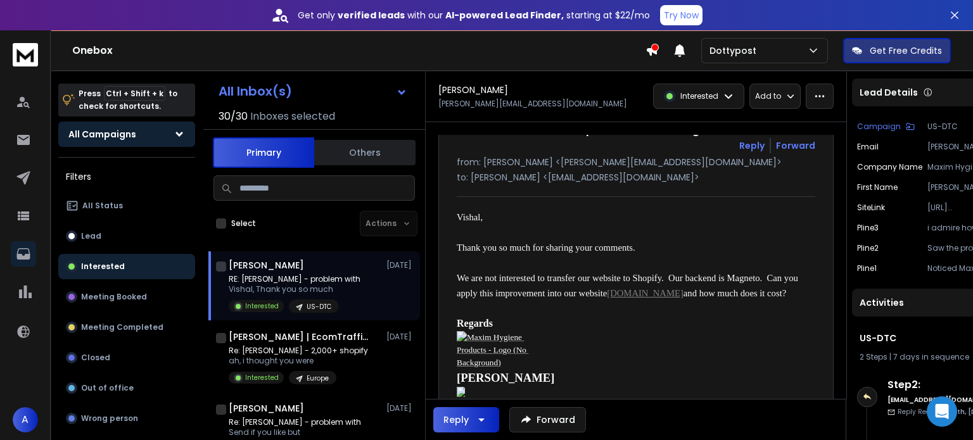
click at [101, 130] on h1 "All Campaigns" at bounding box center [102, 134] width 68 height 13
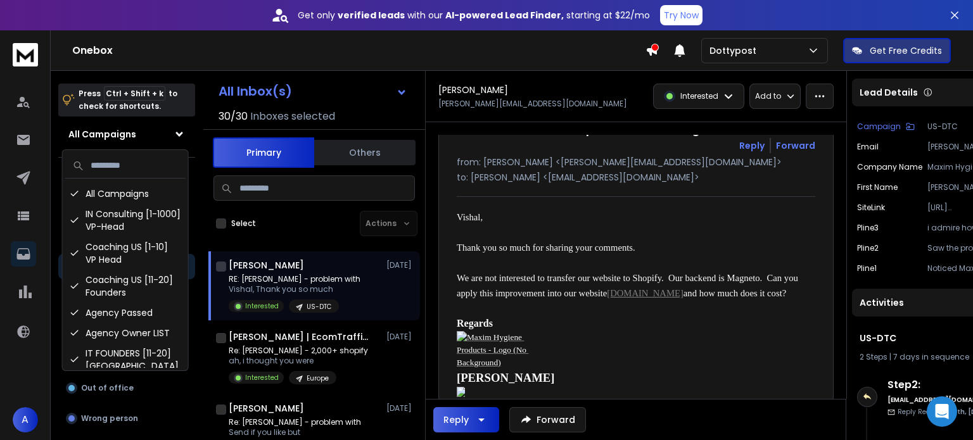
click at [113, 161] on input at bounding box center [125, 165] width 120 height 25
click at [514, 48] on h1 "Onebox" at bounding box center [358, 50] width 573 height 15
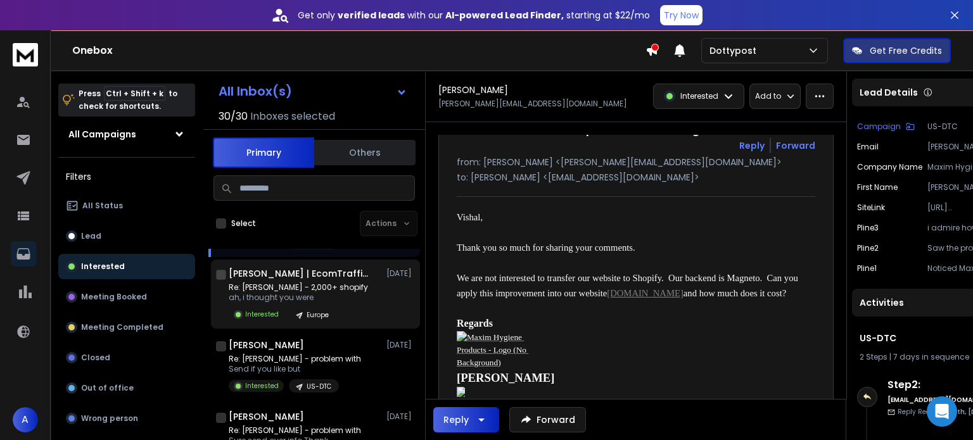
click at [348, 282] on div "Re: Jess - 2,000+ shopify ah, i thought you were Interested Europe" at bounding box center [322, 301] width 186 height 39
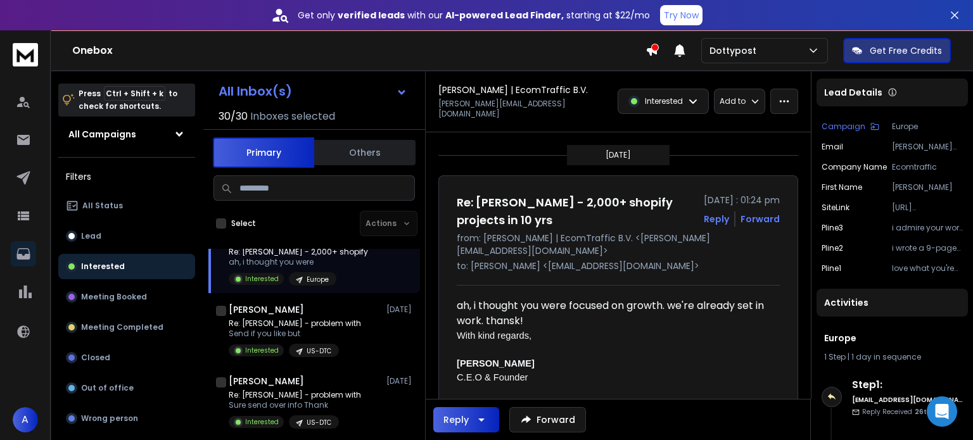
scroll to position [127, 0]
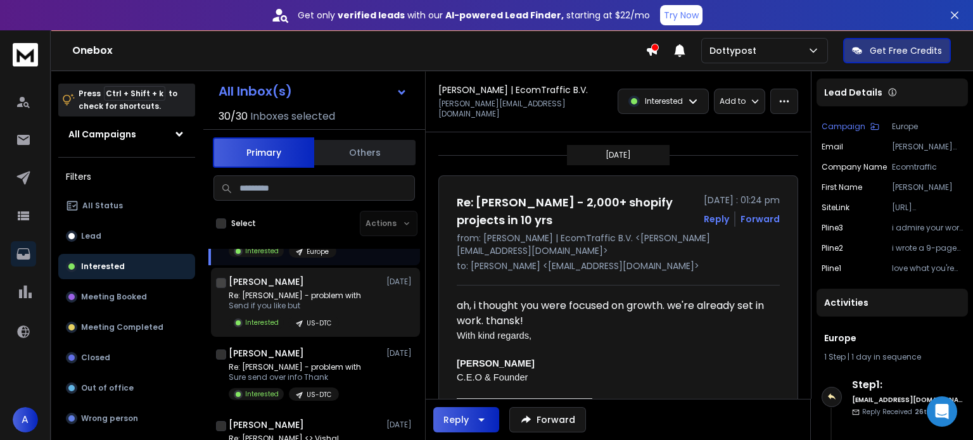
click at [323, 291] on p "Re: Eric - problem with" at bounding box center [295, 296] width 132 height 10
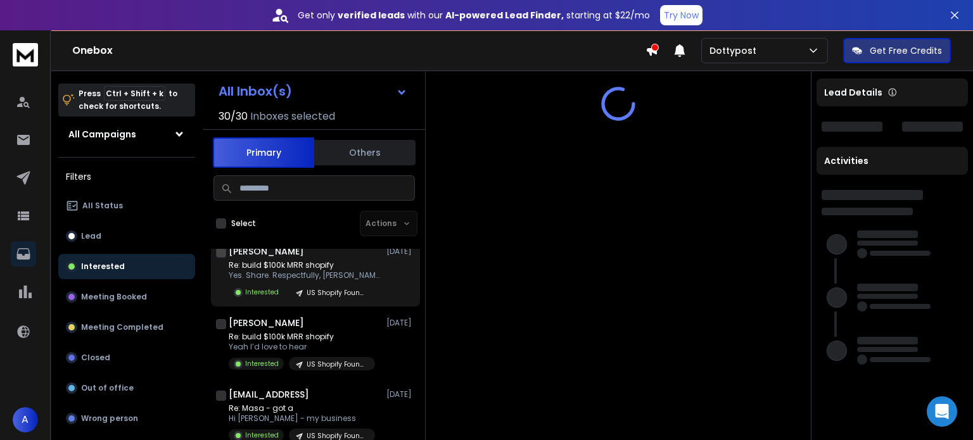
scroll to position [608, 0]
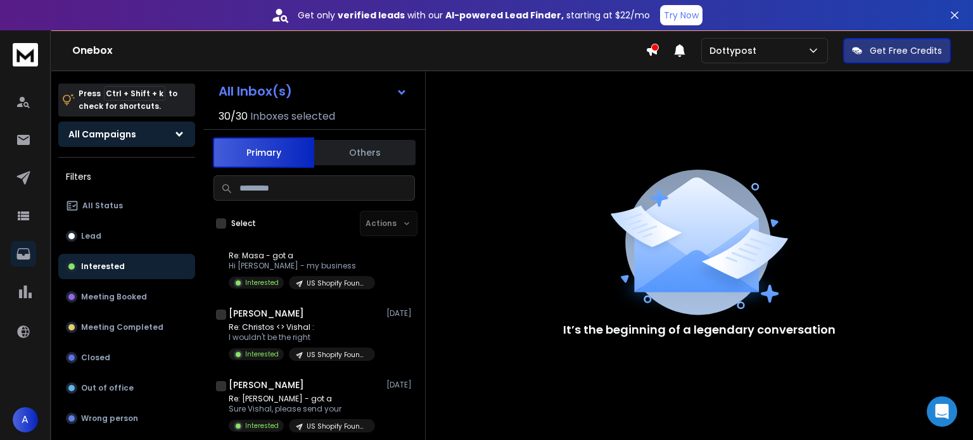
click at [149, 134] on button "All Campaigns" at bounding box center [126, 134] width 137 height 25
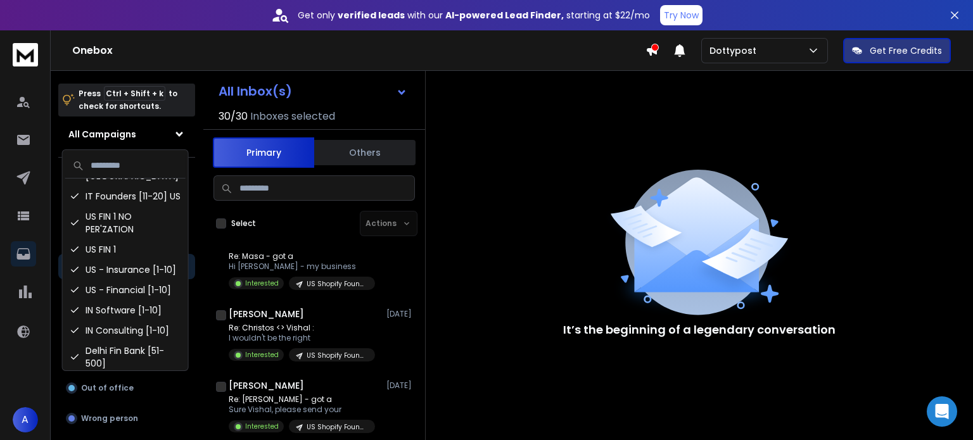
scroll to position [228, 0]
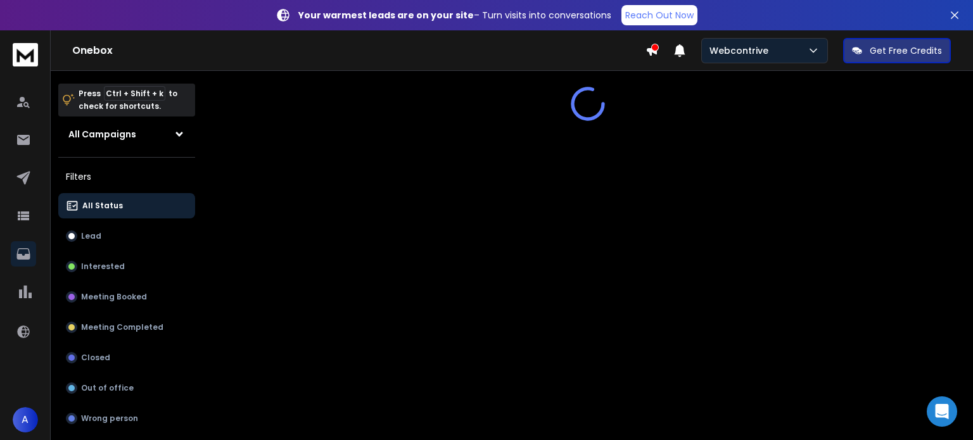
click at [799, 46] on div "Webcontrive" at bounding box center [764, 50] width 110 height 13
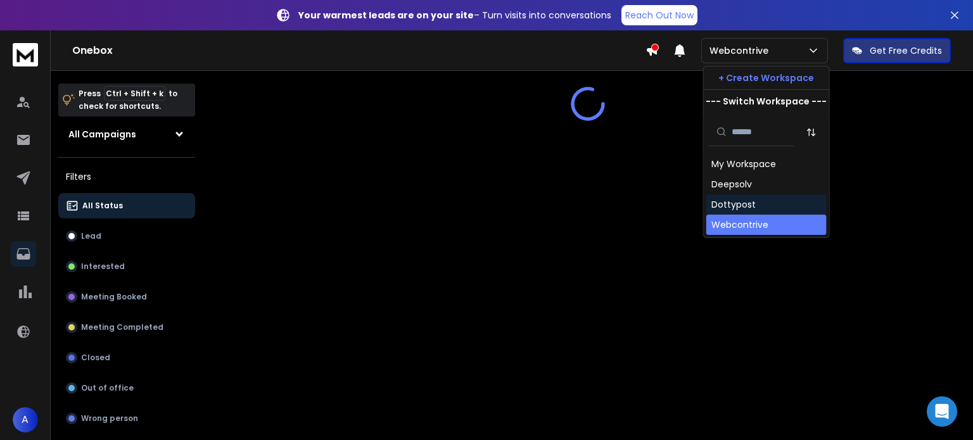
click at [751, 199] on div "Dottypost" at bounding box center [733, 204] width 44 height 13
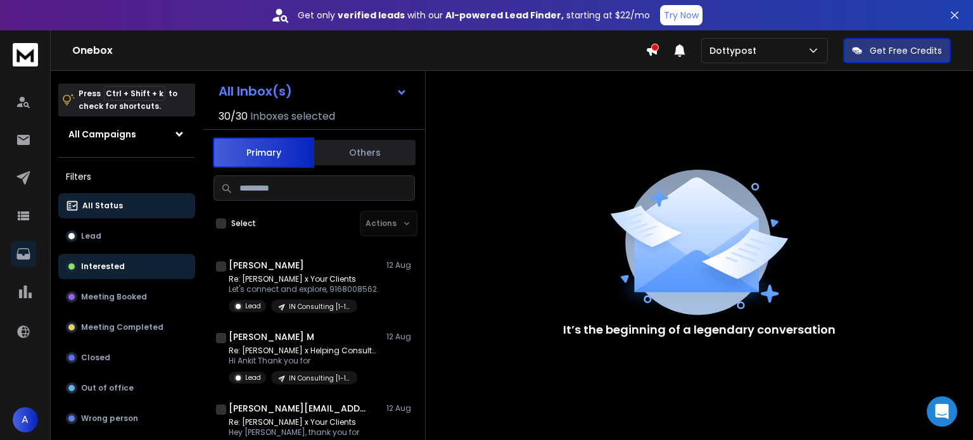
click at [102, 265] on p "Interested" at bounding box center [103, 267] width 44 height 10
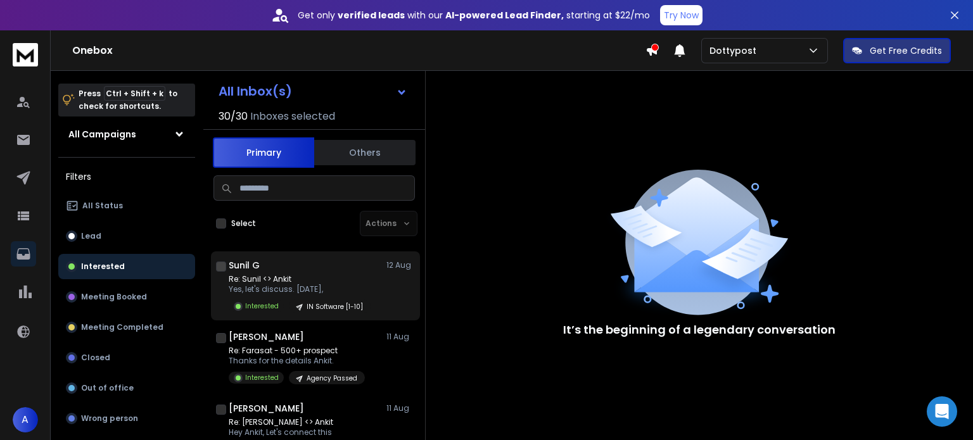
click at [338, 275] on p "Re: Sunil <> Ankit" at bounding box center [300, 279] width 142 height 10
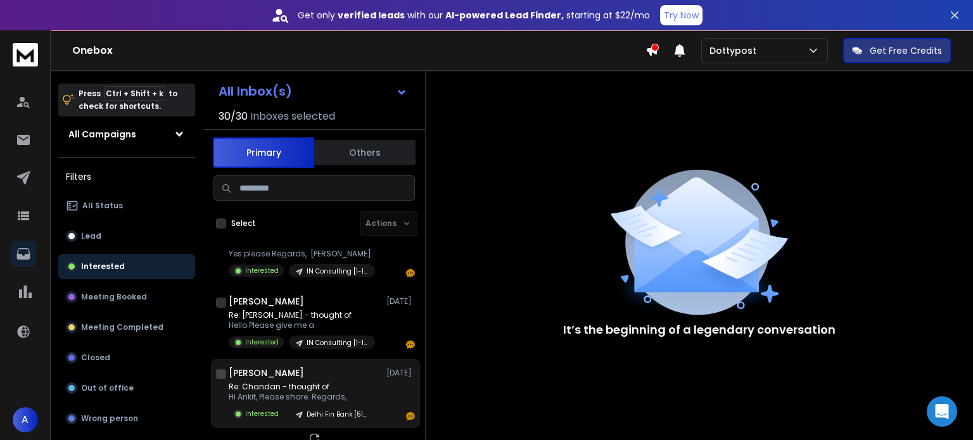
scroll to position [3028, 0]
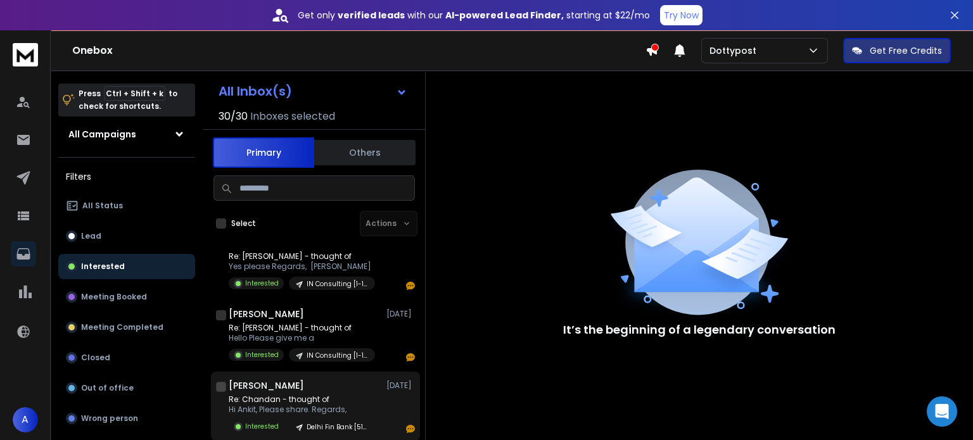
click at [335, 393] on div "[PERSON_NAME] [DATE] Re: Chandan - thought of Hi Ankit, Please share. Regards, …" at bounding box center [322, 406] width 186 height 54
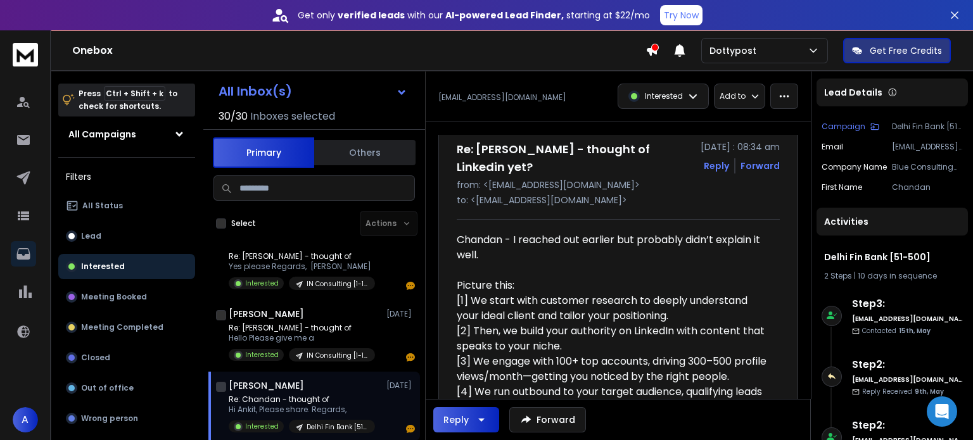
scroll to position [127, 0]
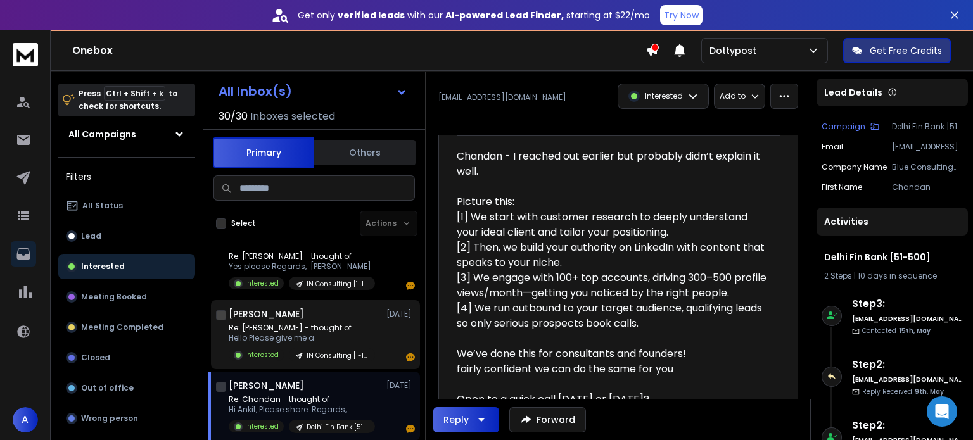
click at [327, 315] on div "[PERSON_NAME] [DATE]" at bounding box center [322, 314] width 186 height 13
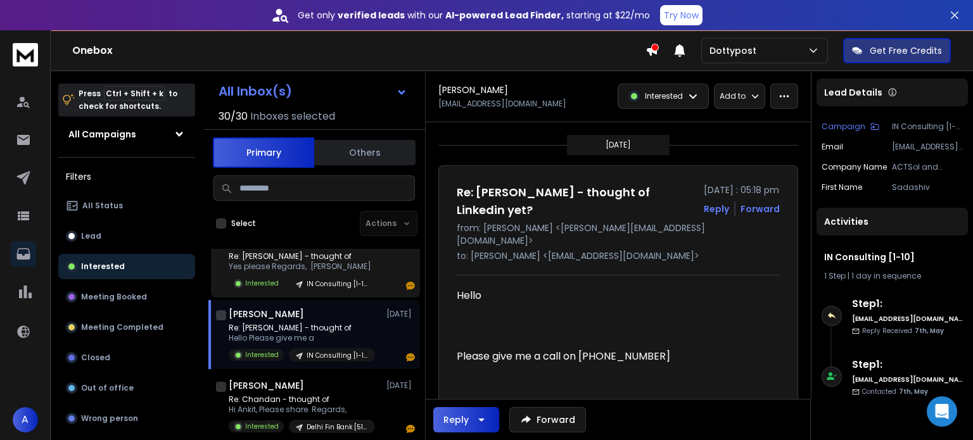
click at [349, 273] on div "Re: [PERSON_NAME] - thought of Yes please Regards, ￼ [PERSON_NAME] Interested I…" at bounding box center [302, 270] width 146 height 39
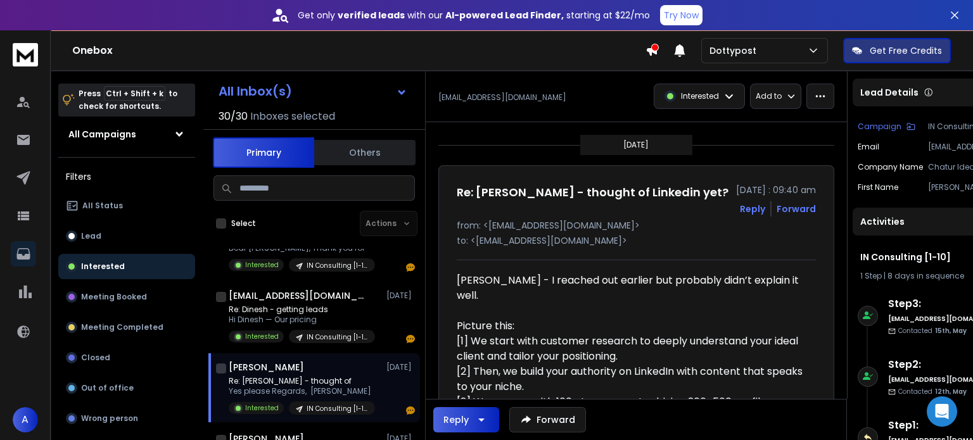
scroll to position [2902, 0]
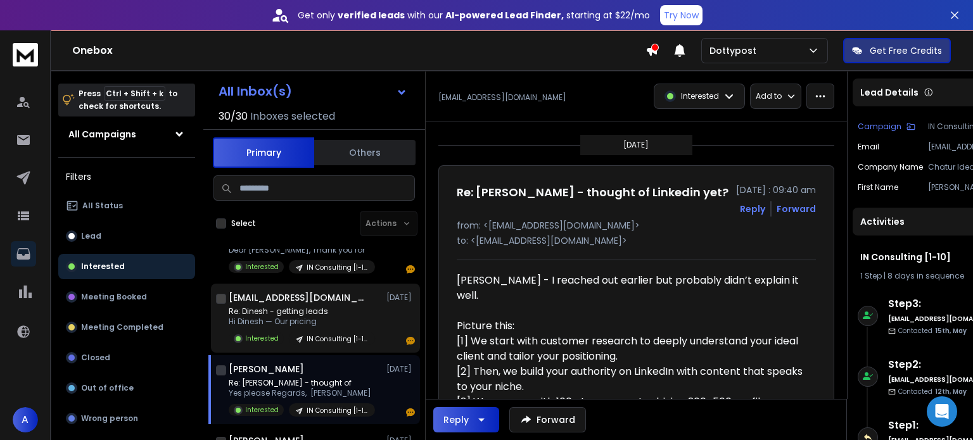
click at [308, 314] on p "Re: Dinesh - getting leads" at bounding box center [302, 312] width 146 height 10
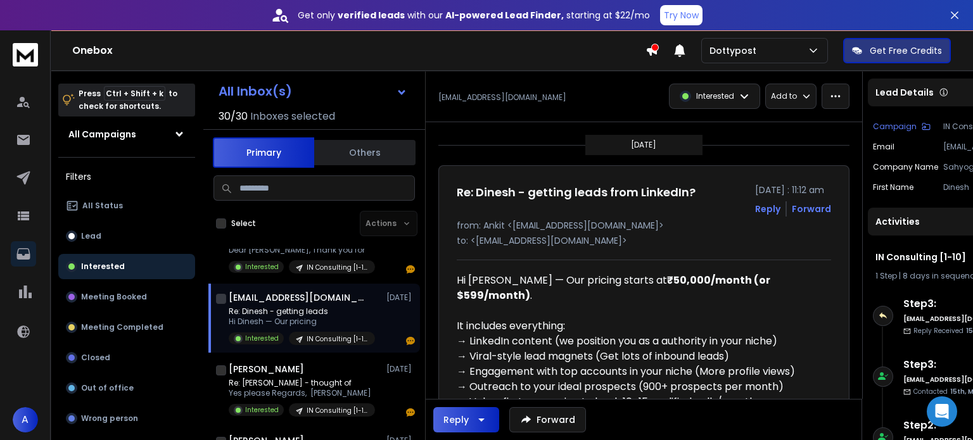
scroll to position [2838, 0]
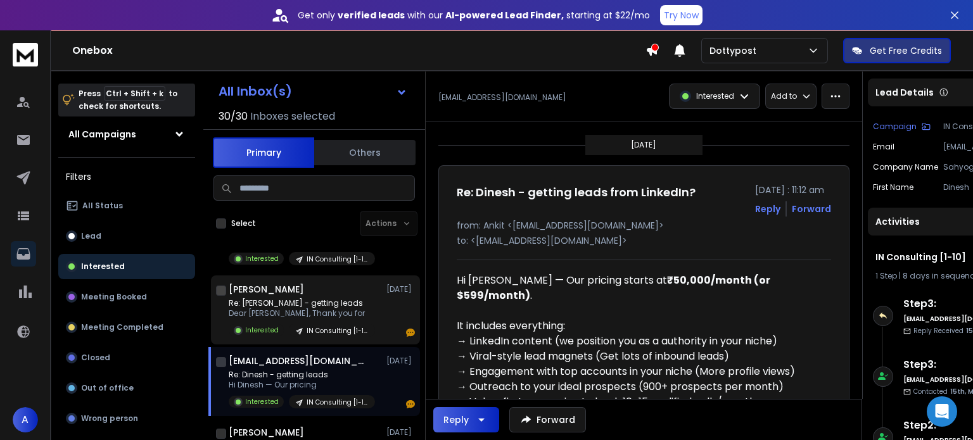
click at [326, 301] on p "Re: [PERSON_NAME] - getting leads" at bounding box center [302, 303] width 146 height 10
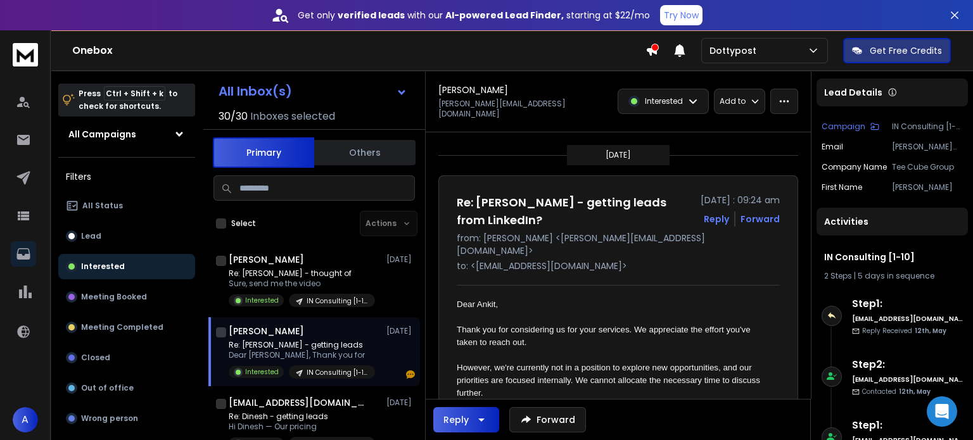
scroll to position [2775, 0]
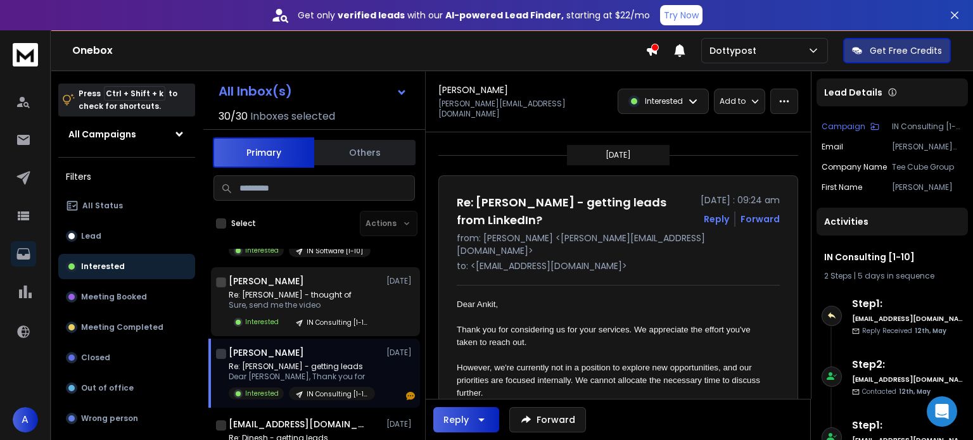
click at [272, 306] on p "Sure, send me the video" at bounding box center [302, 305] width 146 height 10
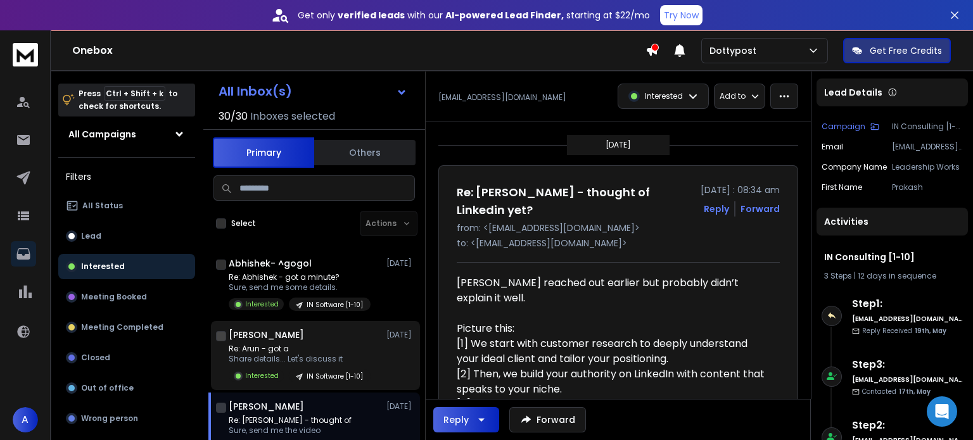
scroll to position [2648, 0]
click at [292, 333] on div "[PERSON_NAME] [DATE]" at bounding box center [322, 336] width 186 height 13
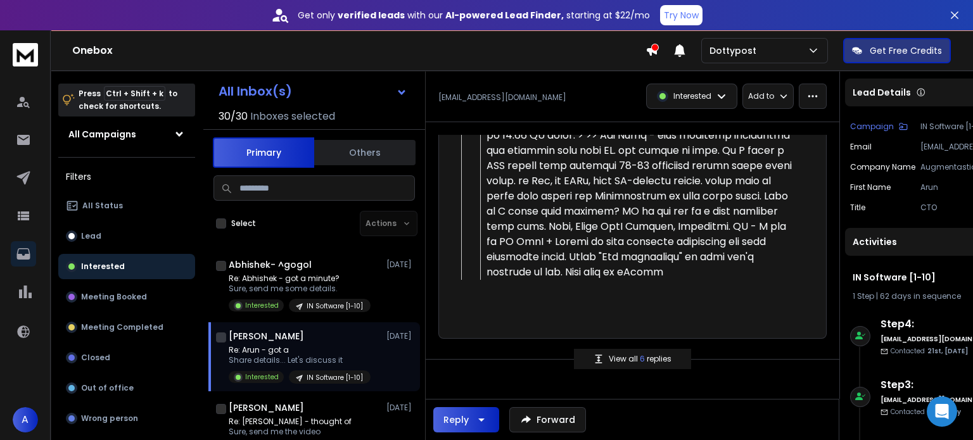
scroll to position [9, 0]
click at [616, 354] on p "View all 6 replies" at bounding box center [640, 359] width 63 height 10
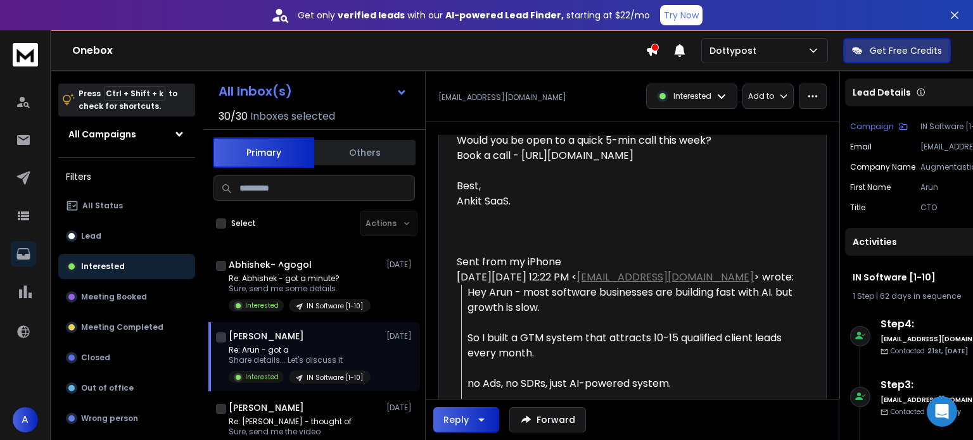
scroll to position [3757, 0]
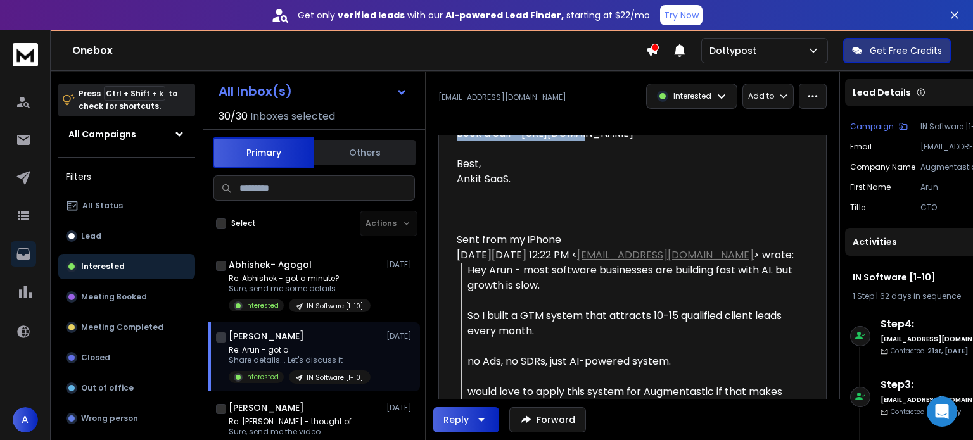
drag, startPoint x: 457, startPoint y: 237, endPoint x: 524, endPoint y: 280, distance: 80.3
click at [524, 280] on div "Hi Arun - Here's my 6-step GTM system - explains our processes, and results del…" at bounding box center [632, 351] width 351 height 633
copy div "[URL][DOMAIN_NAME]"
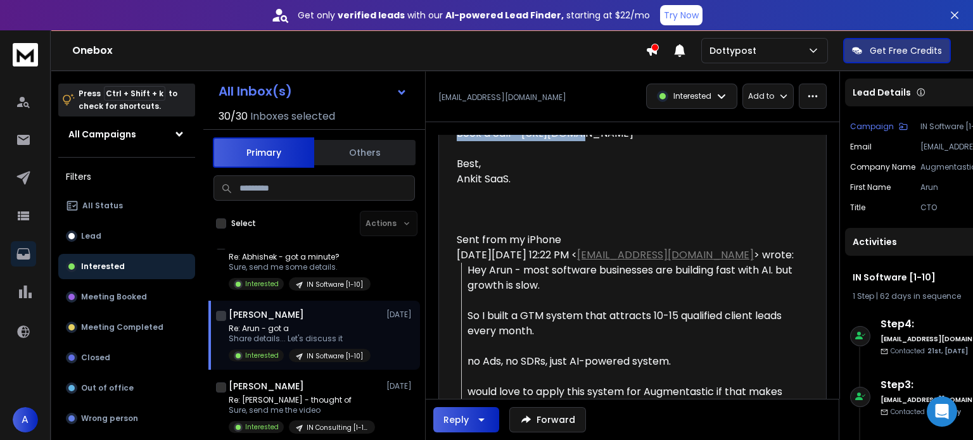
scroll to position [2648, 0]
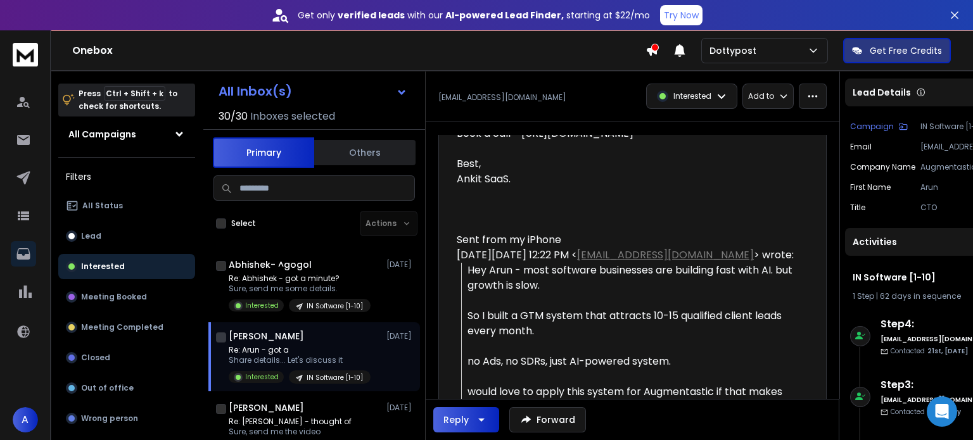
click at [724, 298] on div "Hi Arun - Here's my 6-step GTM system - explains our processes, and results del…" at bounding box center [632, 351] width 351 height 633
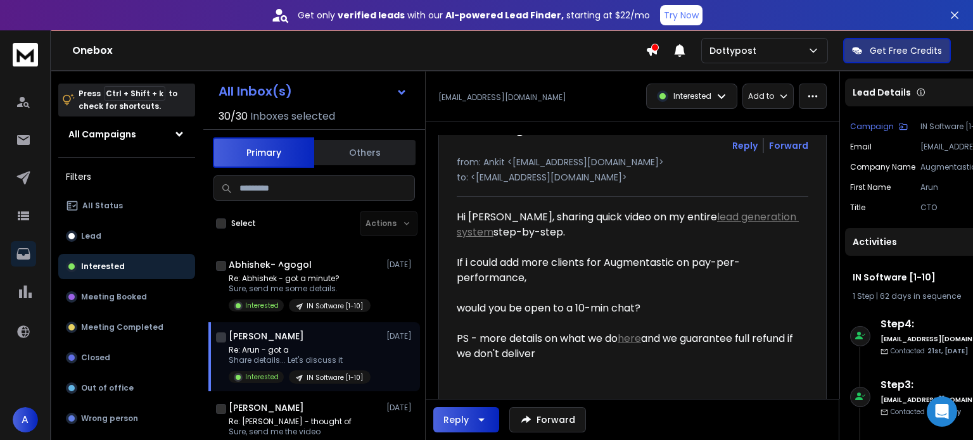
scroll to position [0, 0]
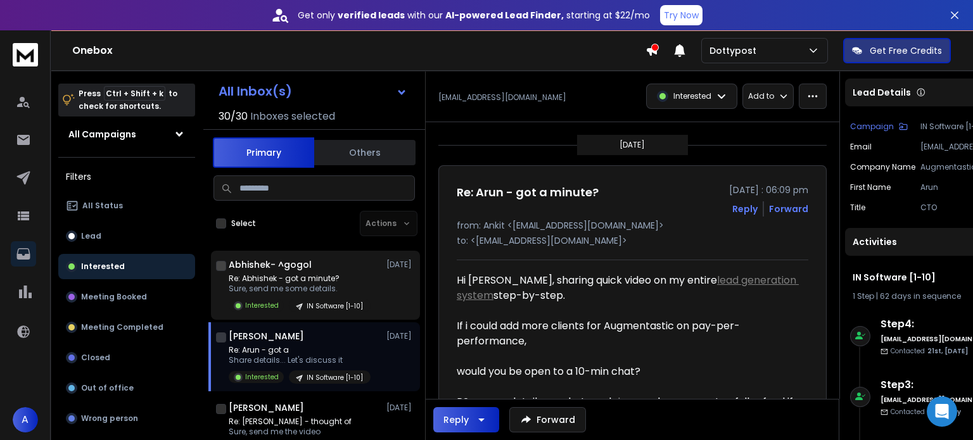
click at [341, 284] on p "Sure, send me some details." at bounding box center [300, 289] width 142 height 10
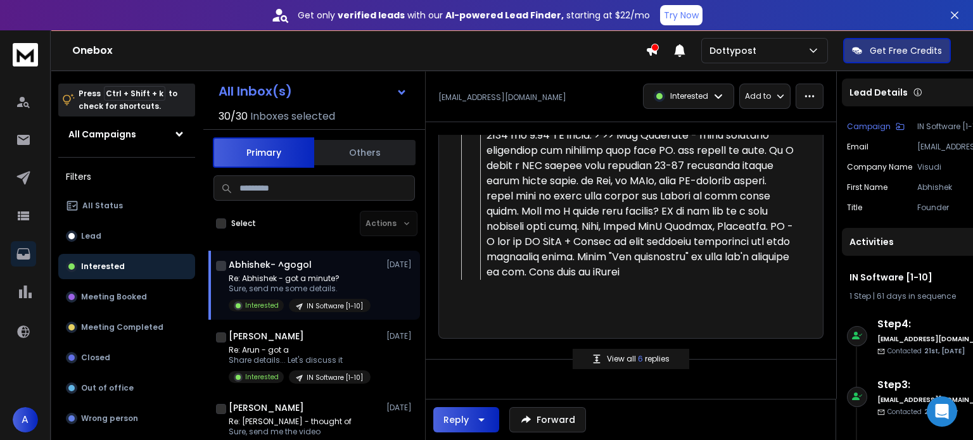
scroll to position [785, 0]
click at [638, 356] on span "6" at bounding box center [641, 358] width 7 height 11
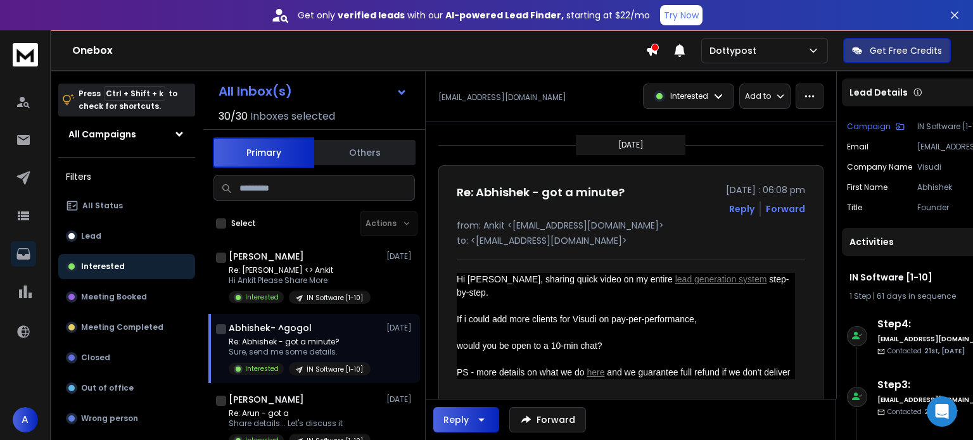
scroll to position [2522, 0]
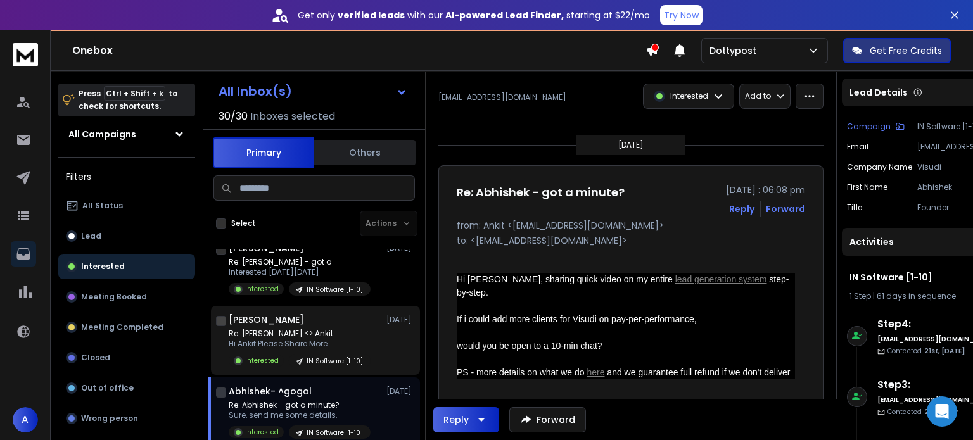
click at [280, 325] on div "[PERSON_NAME] [DATE]" at bounding box center [322, 319] width 186 height 13
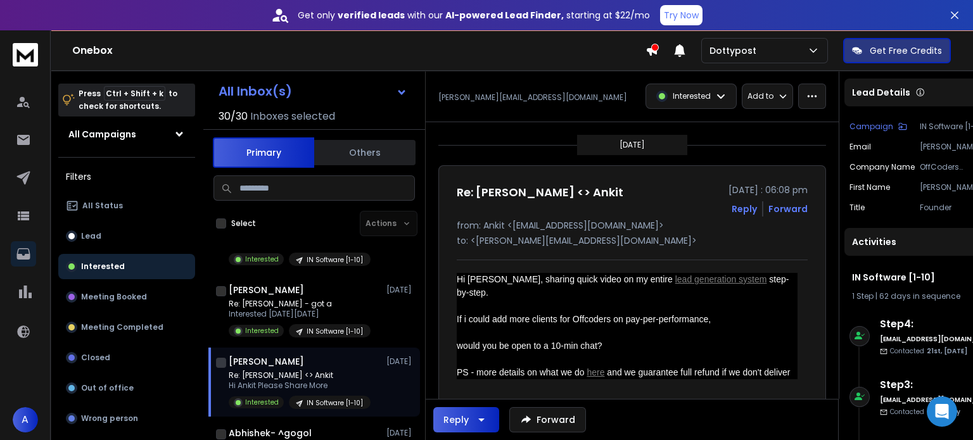
scroll to position [2458, 0]
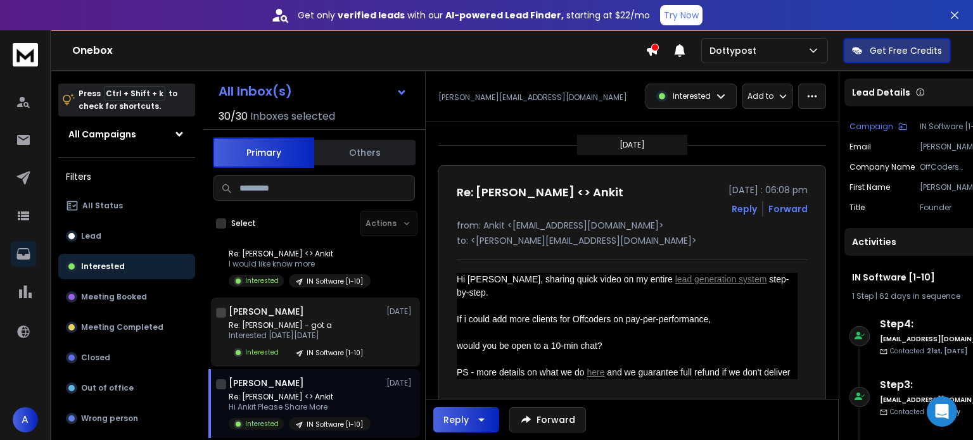
click at [294, 331] on p "Interested [DATE][DATE]" at bounding box center [300, 336] width 142 height 10
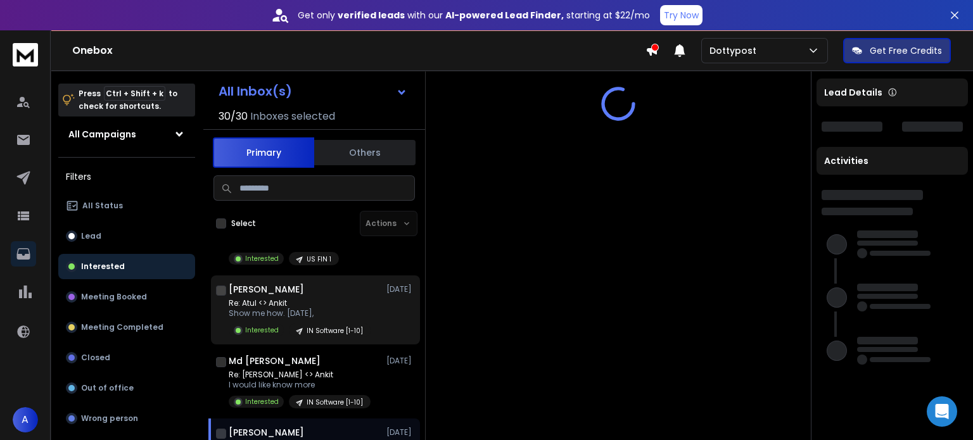
scroll to position [2332, 0]
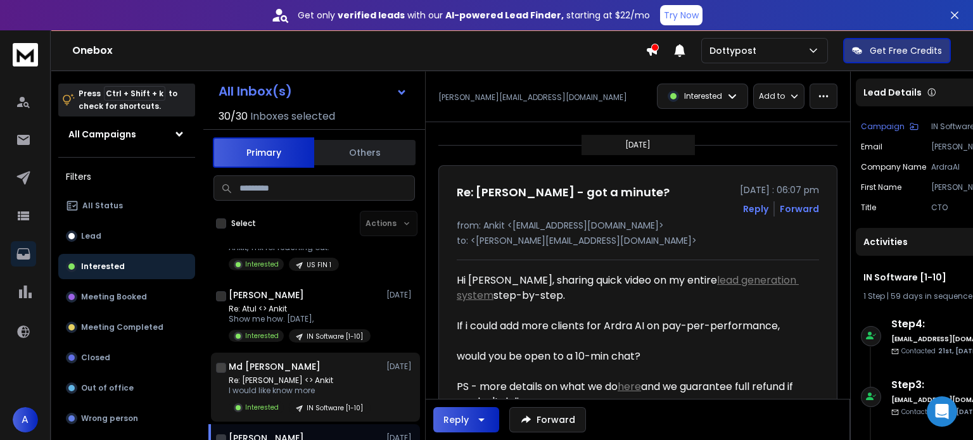
click at [292, 374] on div "Md [PERSON_NAME] [DATE] Re: [PERSON_NAME] <> Ankit I would like know more Inter…" at bounding box center [322, 387] width 186 height 54
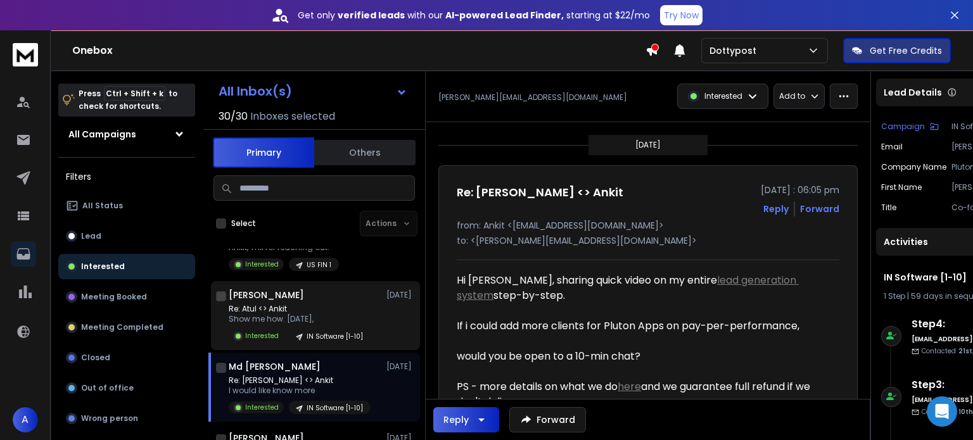
click at [298, 313] on p "Re: Atul <> Ankit" at bounding box center [300, 309] width 142 height 10
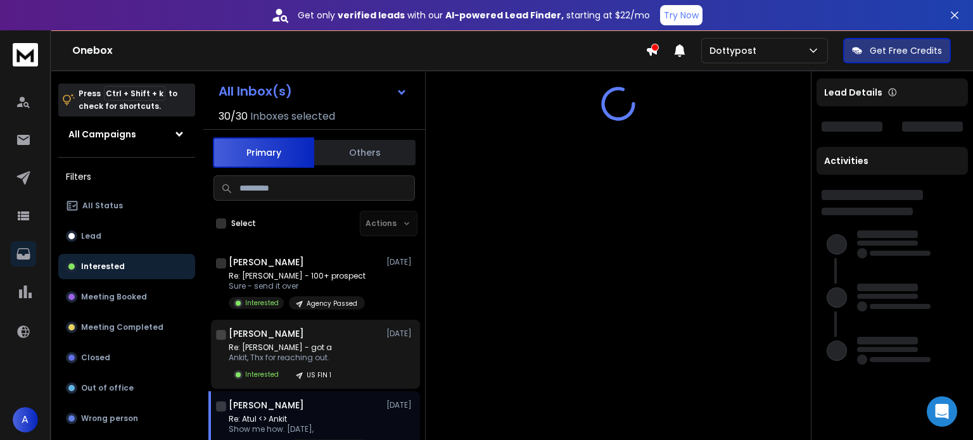
scroll to position [2205, 0]
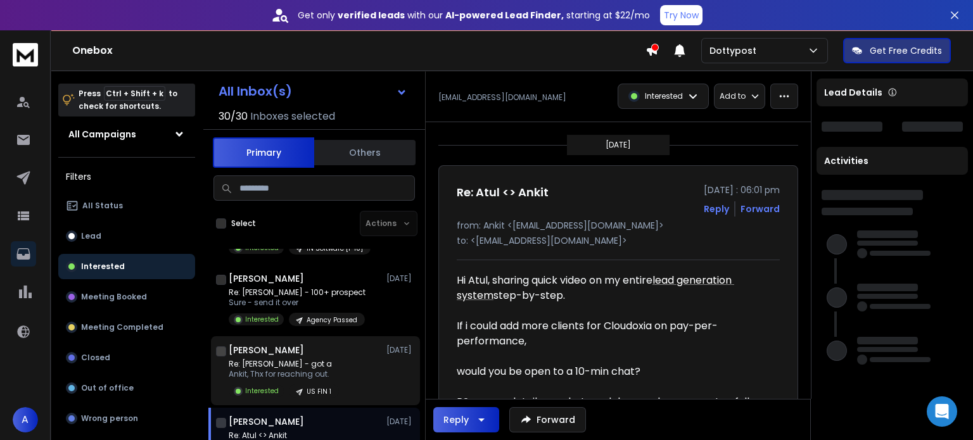
click at [276, 357] on div "[PERSON_NAME] So [DATE] Re: [PERSON_NAME] - got a Ankit, Thx for reaching out. …" at bounding box center [322, 371] width 186 height 54
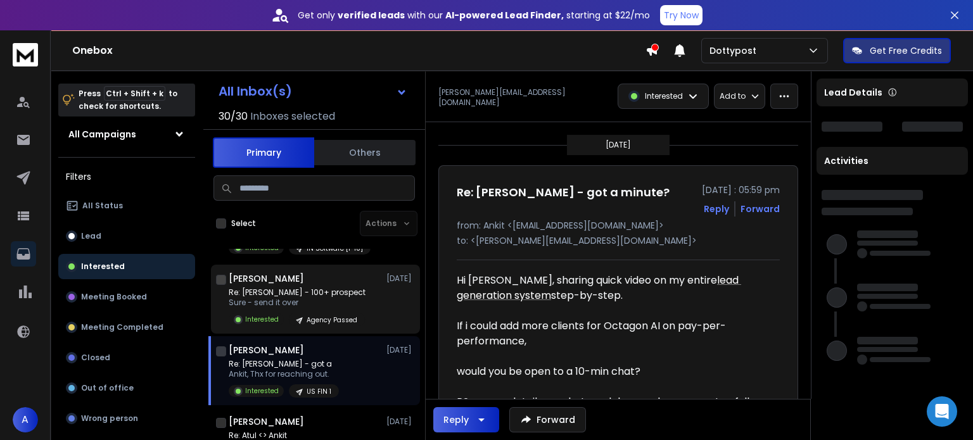
click at [297, 293] on p "Re: [PERSON_NAME] - 100+ prospect" at bounding box center [297, 293] width 137 height 10
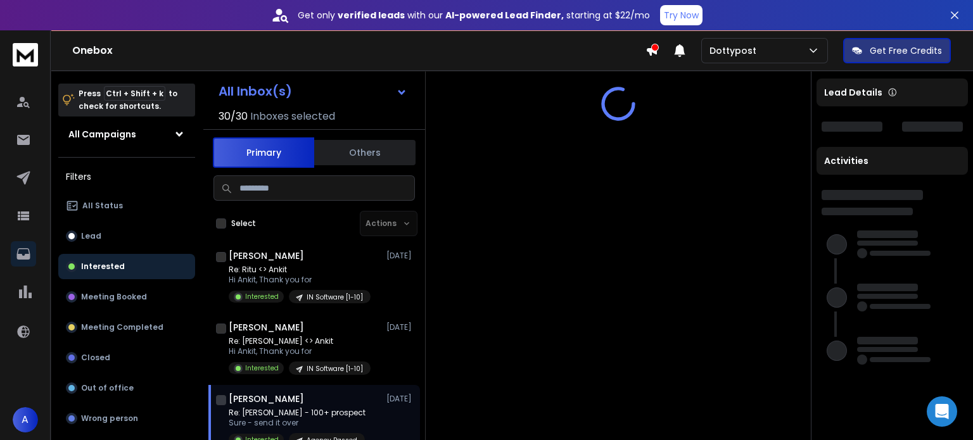
scroll to position [2079, 0]
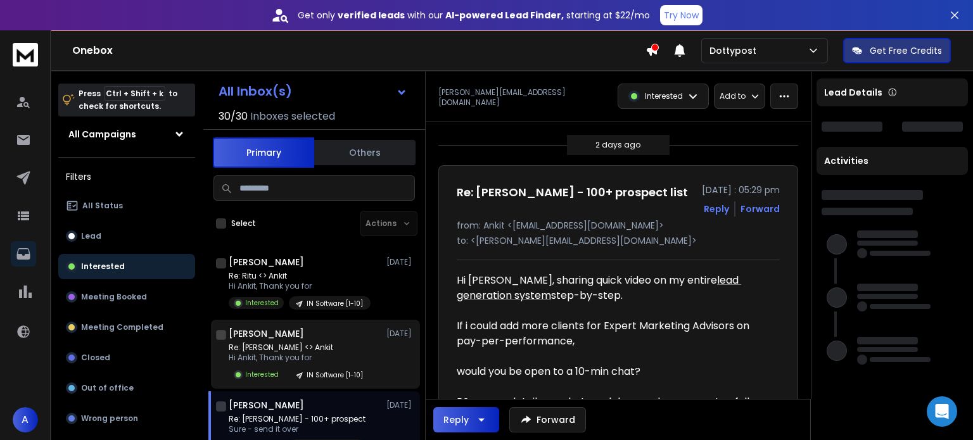
click at [293, 338] on h1 "[PERSON_NAME]" at bounding box center [266, 333] width 75 height 13
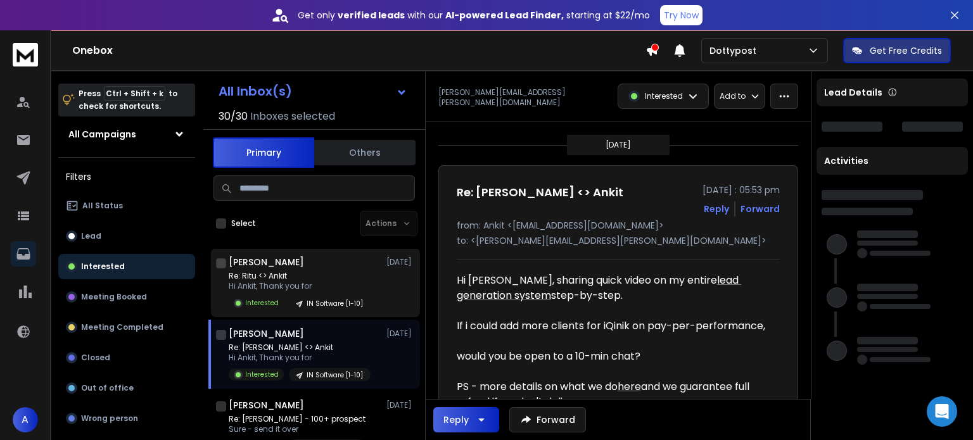
click at [306, 282] on p "Hi Ankit, Thank you for" at bounding box center [300, 286] width 142 height 10
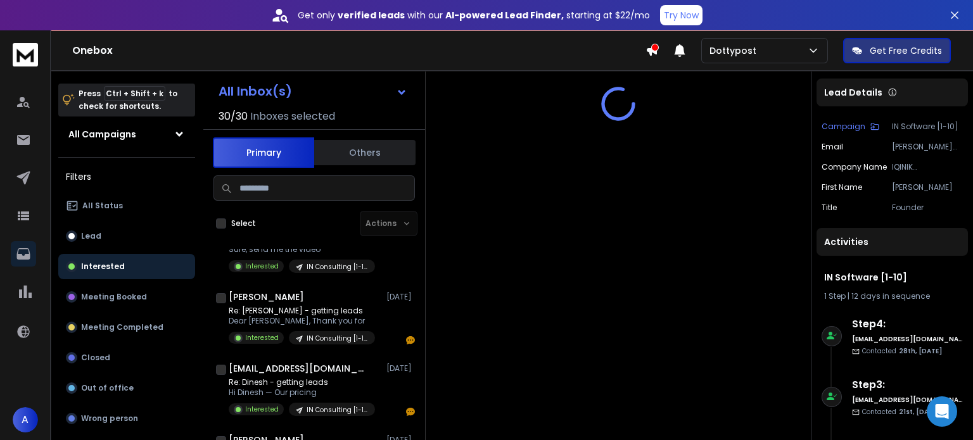
scroll to position [3028, 0]
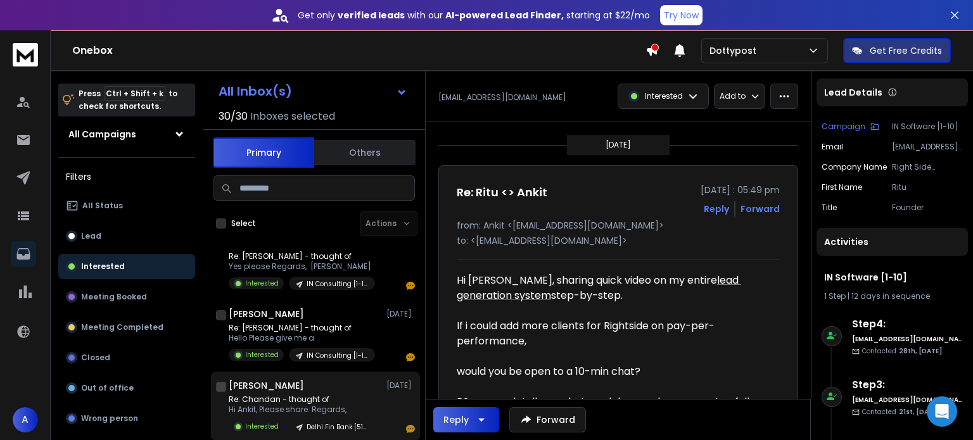
click at [310, 395] on p "Re: Chandan - thought of" at bounding box center [302, 400] width 146 height 10
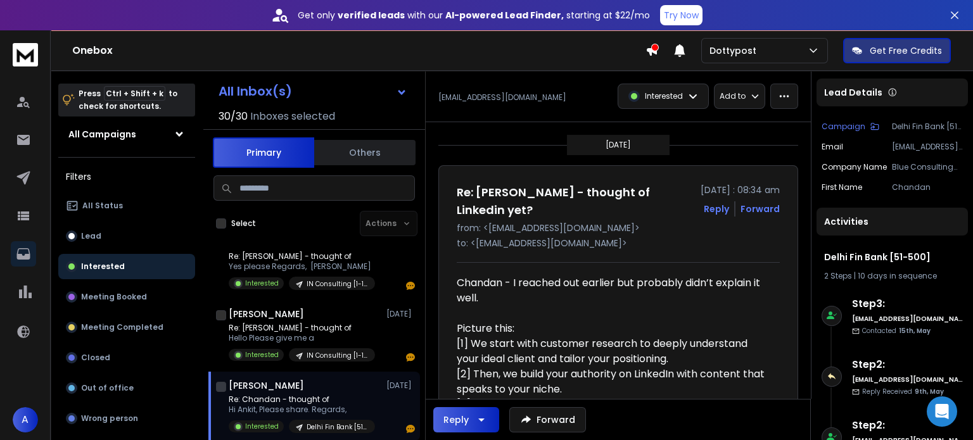
click at [306, 389] on div "[PERSON_NAME] [DATE]" at bounding box center [322, 385] width 186 height 13
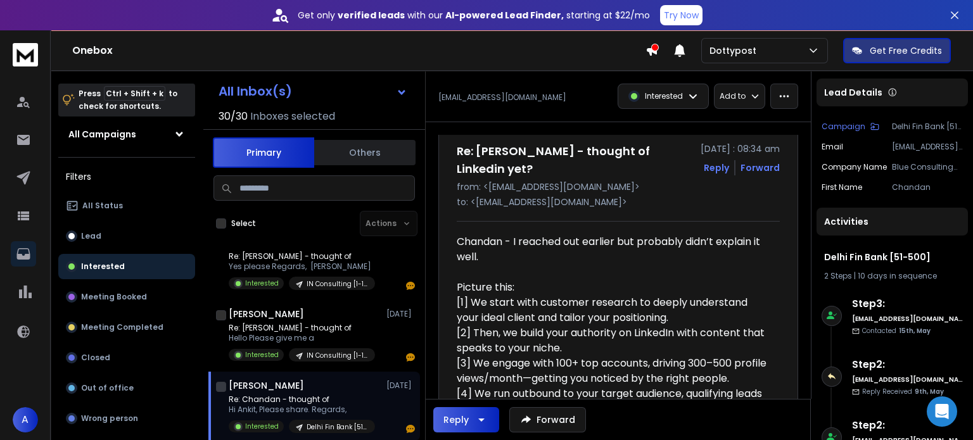
scroll to position [63, 0]
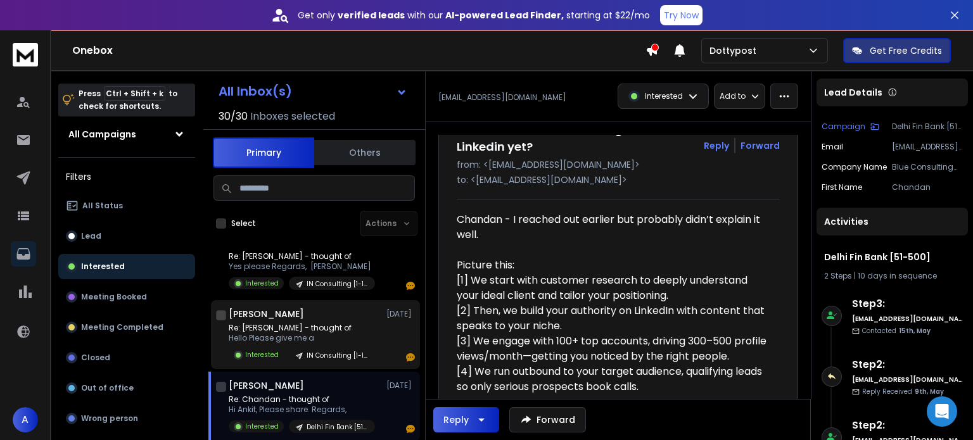
click at [312, 331] on p "Re: [PERSON_NAME] - thought of" at bounding box center [302, 328] width 146 height 10
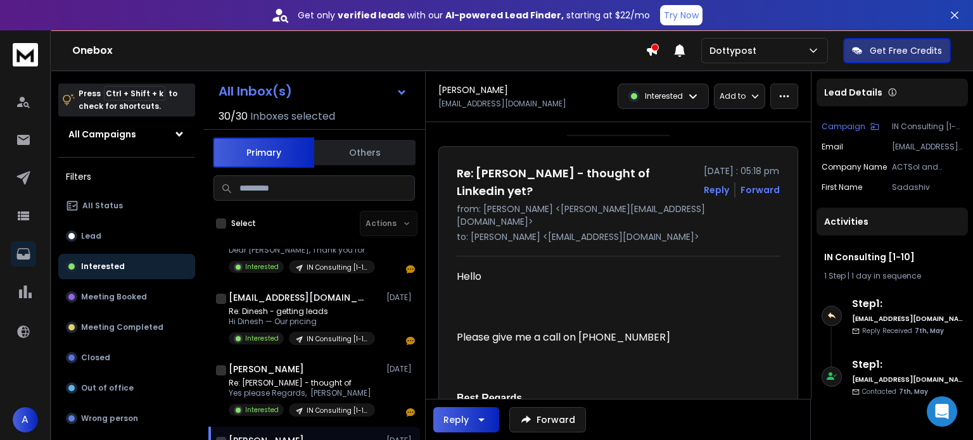
scroll to position [0, 0]
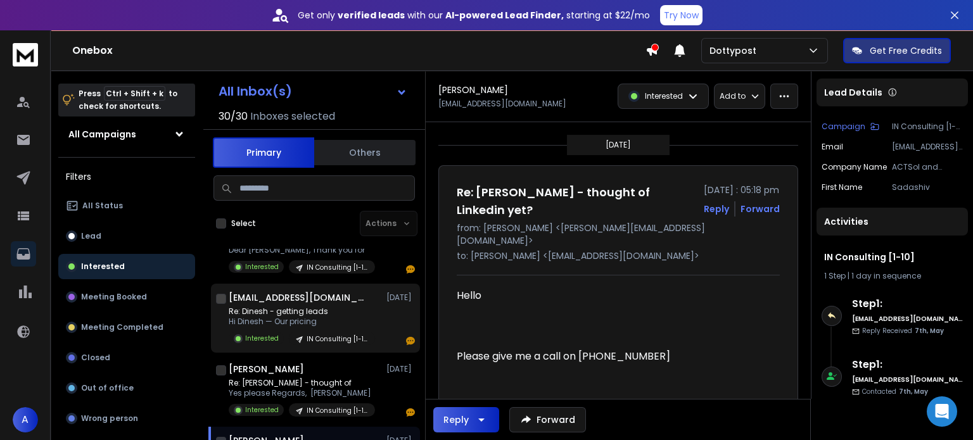
click at [325, 308] on p "Re: Dinesh - getting leads" at bounding box center [302, 312] width 146 height 10
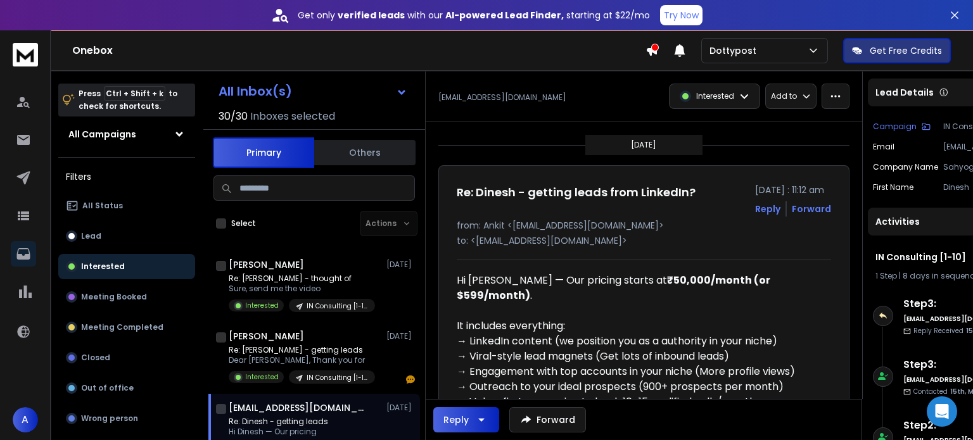
scroll to position [2775, 0]
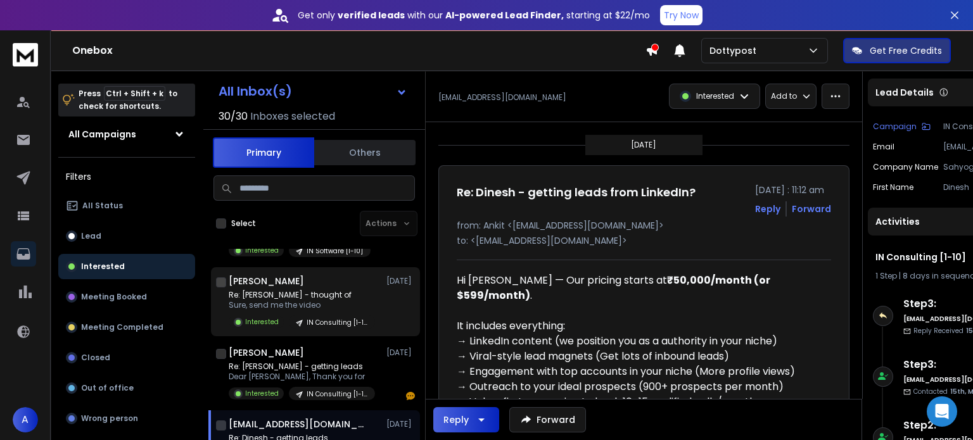
click at [326, 308] on p "Sure, send me the video" at bounding box center [302, 305] width 146 height 10
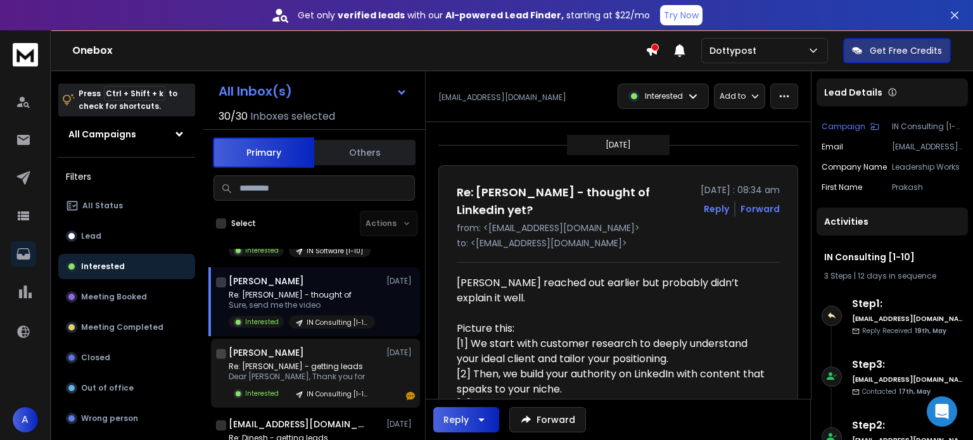
click at [320, 351] on div "[PERSON_NAME] Bedi [DATE]" at bounding box center [322, 352] width 186 height 13
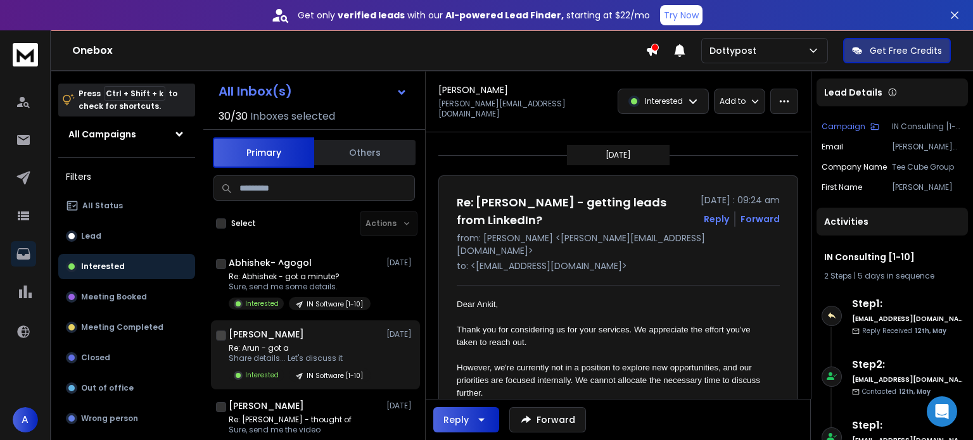
scroll to position [2648, 0]
click at [311, 350] on p "Re: Arun - got a" at bounding box center [300, 350] width 142 height 10
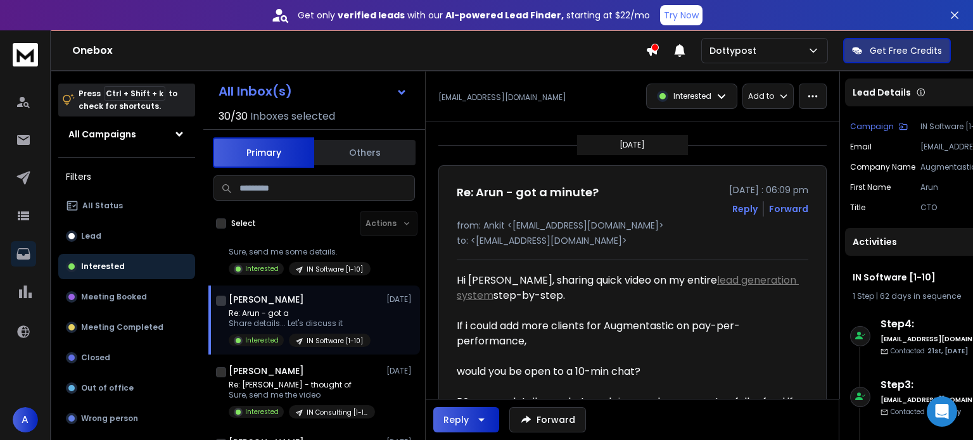
scroll to position [2712, 0]
